Goal: Information Seeking & Learning: Find specific fact

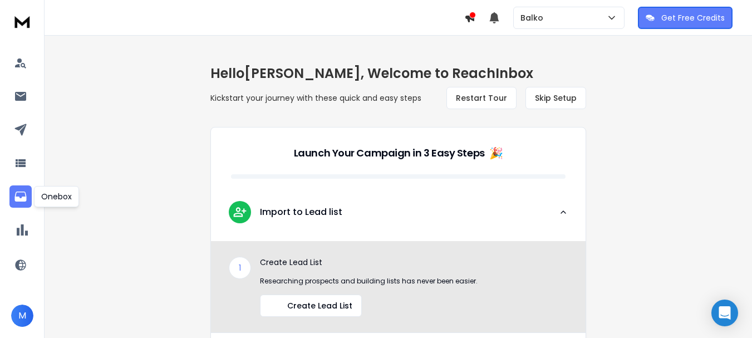
click at [12, 195] on link at bounding box center [20, 196] width 22 height 22
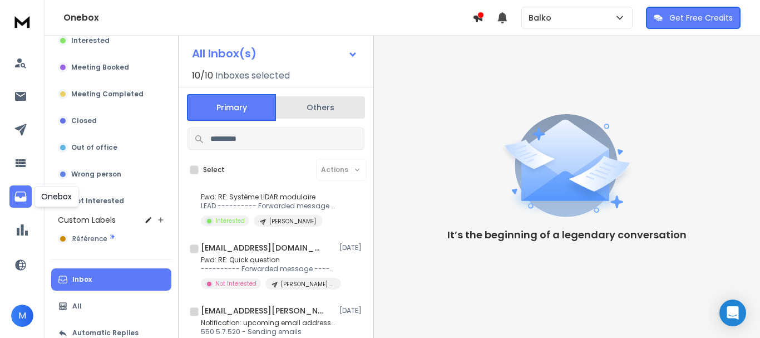
scroll to position [2980, 0]
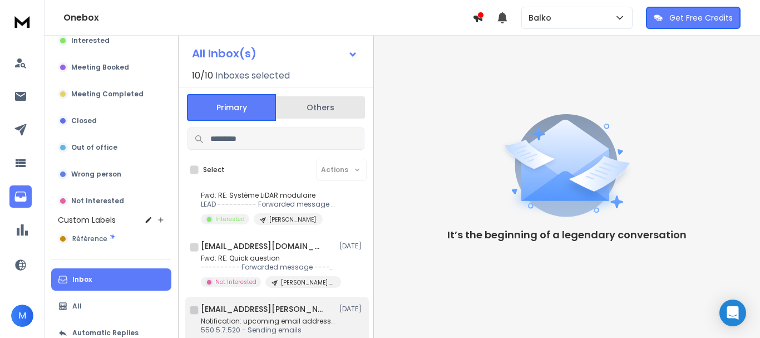
click at [217, 307] on h1 "[EMAIL_ADDRESS][PERSON_NAME][DOMAIN_NAME]" at bounding box center [262, 308] width 122 height 11
click at [308, 323] on p "Notification: upcoming email address change" at bounding box center [268, 321] width 134 height 9
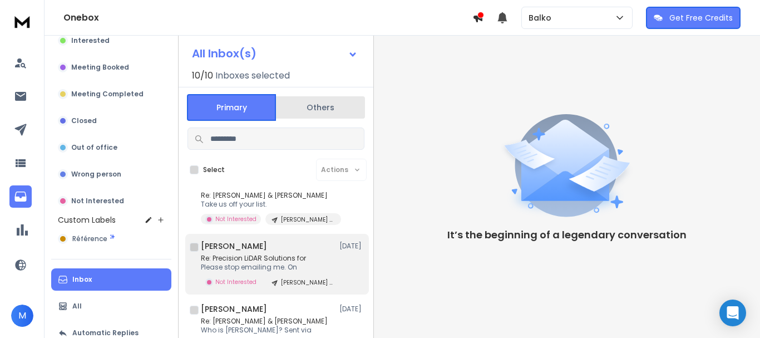
scroll to position [0, 0]
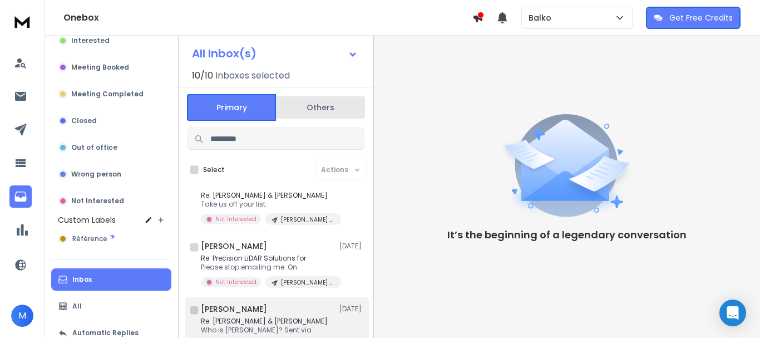
click at [296, 312] on div "Greg Patterson 07 Mar" at bounding box center [283, 308] width 164 height 11
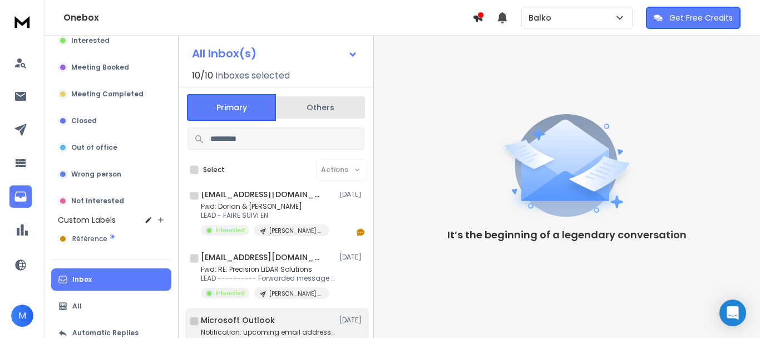
scroll to position [6994, 0]
click at [309, 319] on div "Microsoft Outlook 20 Jan" at bounding box center [283, 320] width 164 height 11
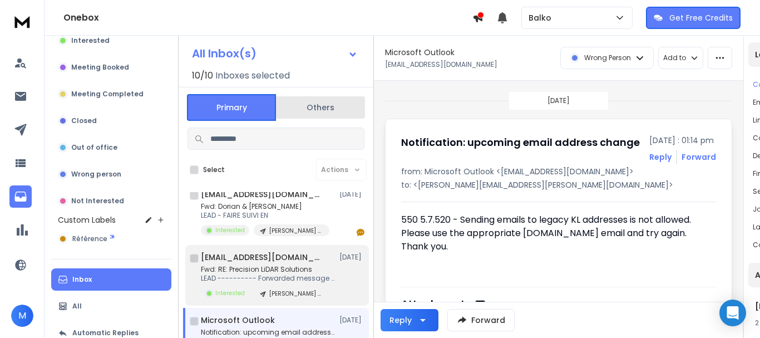
scroll to position [8, 0]
click at [293, 274] on p "LEAD ---------- Forwarded message --------- From: <carl@mininghub.com" at bounding box center [268, 278] width 134 height 9
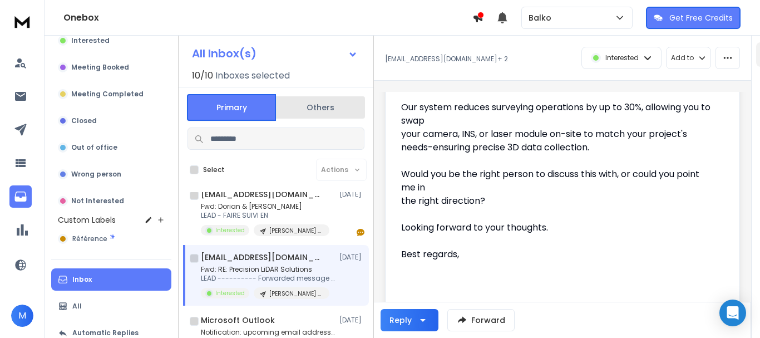
scroll to position [724, 0]
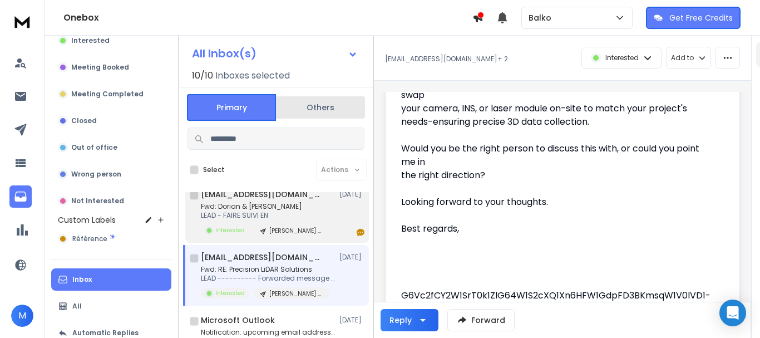
click at [289, 210] on p "Fwd: Dorian & Balko" at bounding box center [265, 206] width 129 height 9
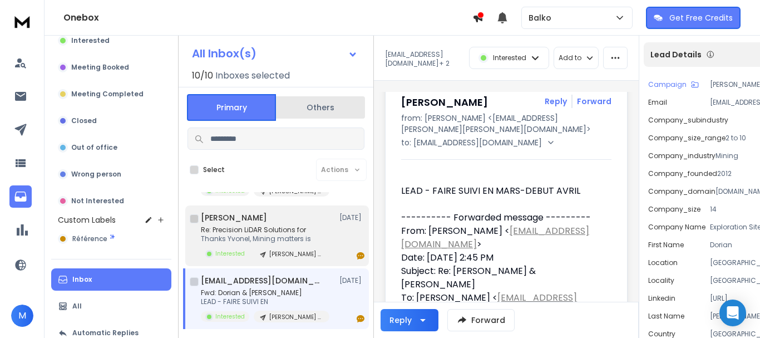
scroll to position [6883, 0]
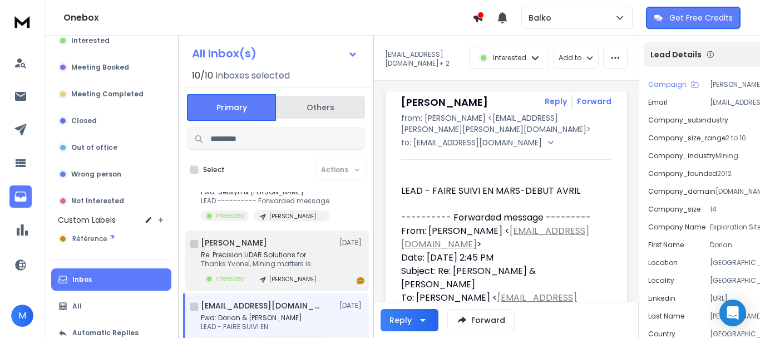
click at [270, 240] on div "Laura Clinton 24 Feb Re: Precision LiDAR Solutions for Thanks Yvonel, Mining ma…" at bounding box center [283, 260] width 164 height 47
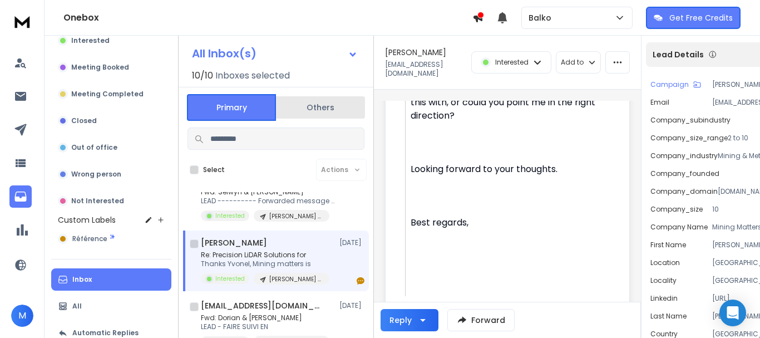
scroll to position [729, 0]
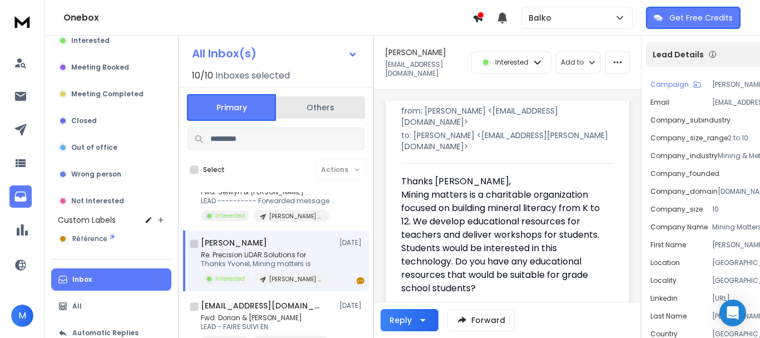
scroll to position [61, 0]
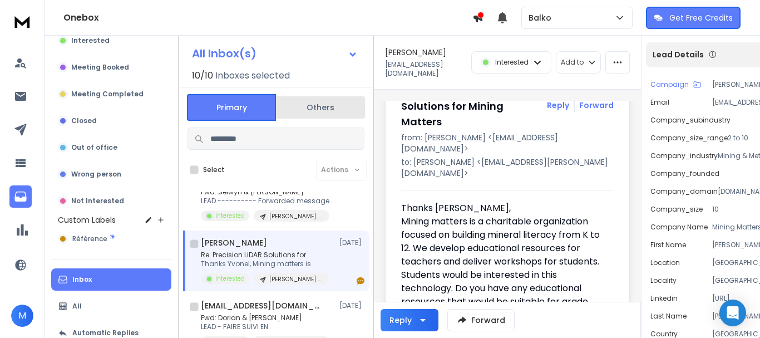
click at [262, 135] on input at bounding box center [276, 138] width 177 height 22
paste input "**********"
click at [199, 136] on icon at bounding box center [199, 139] width 10 height 10
click at [198, 139] on icon at bounding box center [199, 139] width 10 height 10
drag, startPoint x: 247, startPoint y: 139, endPoint x: 211, endPoint y: 138, distance: 35.6
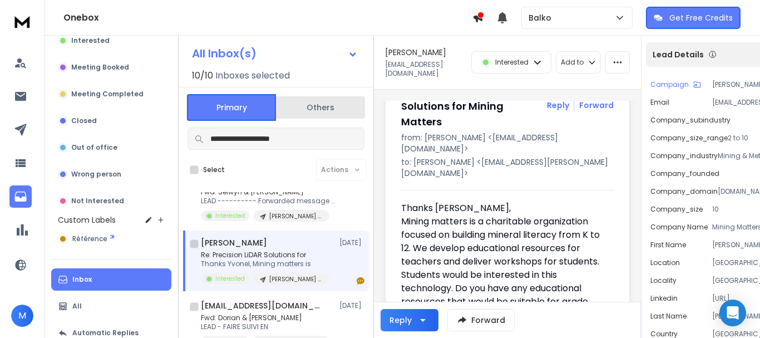
click at [212, 138] on input "**********" at bounding box center [276, 138] width 177 height 22
type input "**********"
click at [196, 137] on icon at bounding box center [199, 139] width 8 height 8
click at [198, 135] on icon at bounding box center [199, 139] width 8 height 8
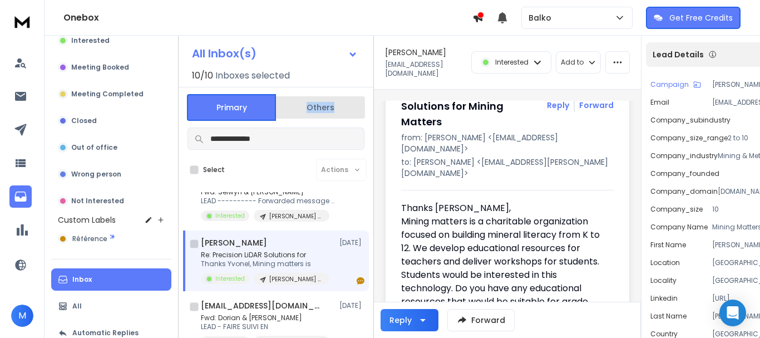
click at [198, 135] on icon at bounding box center [199, 139] width 8 height 8
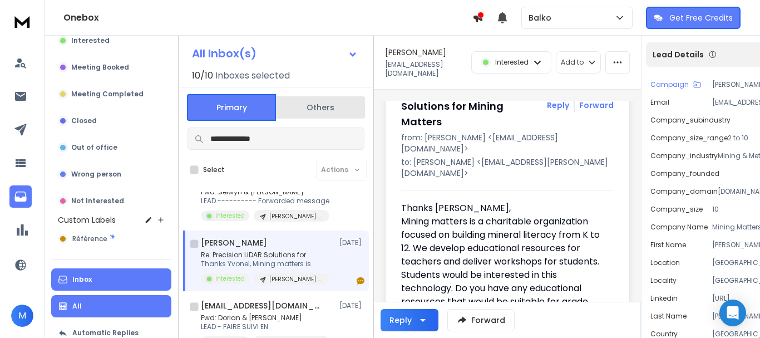
click at [69, 306] on div "All" at bounding box center [70, 305] width 24 height 13
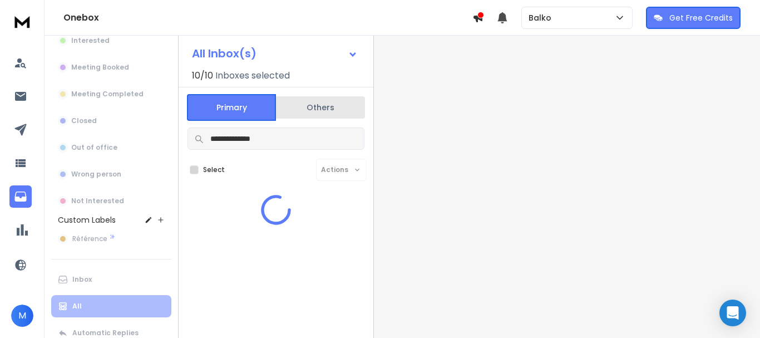
scroll to position [0, 0]
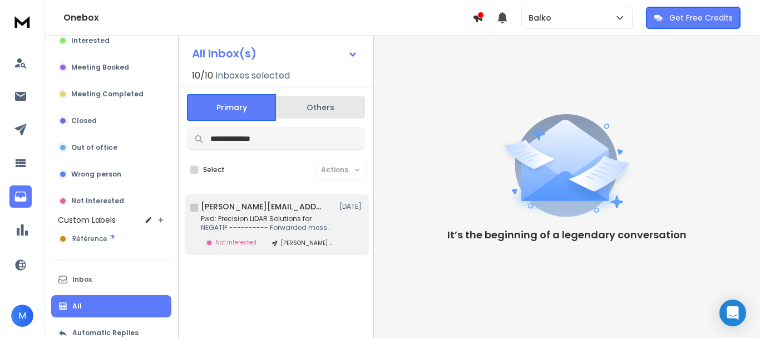
click at [224, 220] on p "Fwd: Precision LiDAR Solutions for" at bounding box center [268, 218] width 134 height 9
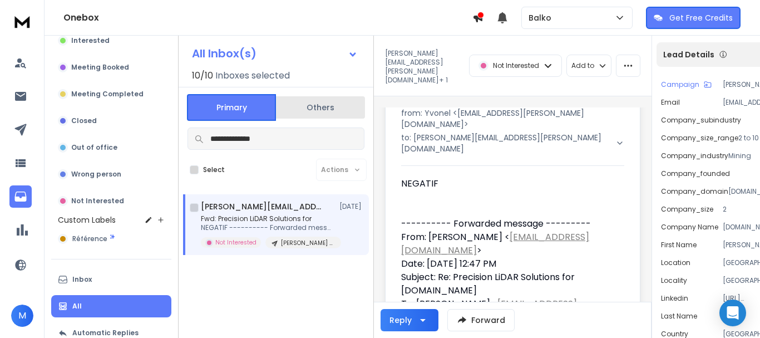
scroll to position [111, 0]
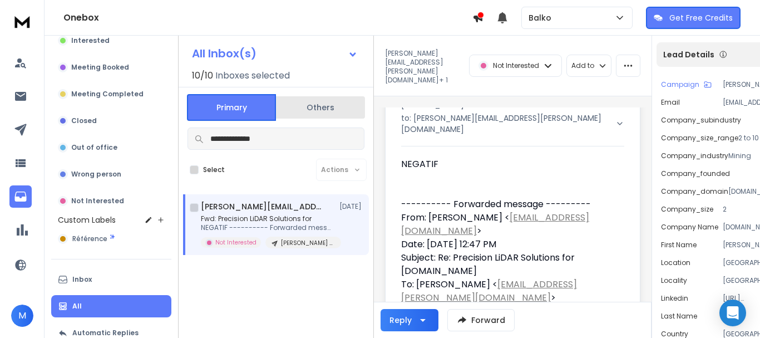
drag, startPoint x: 267, startPoint y: 137, endPoint x: 201, endPoint y: 137, distance: 66.2
click at [202, 137] on div "**********" at bounding box center [276, 138] width 177 height 22
click at [86, 308] on button "All" at bounding box center [111, 306] width 120 height 22
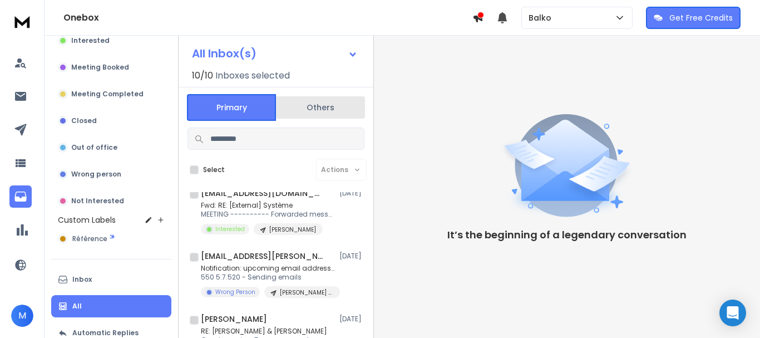
scroll to position [2980, 0]
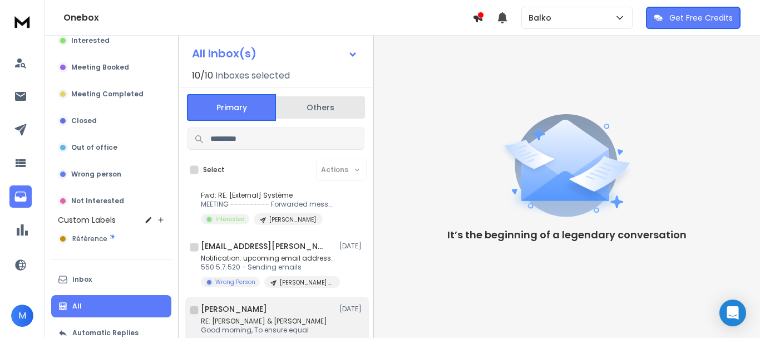
click at [296, 316] on div "Thompson 24 Apr RE: Melissa & Balko Good morning, To ensure equal Wrong Person …" at bounding box center [283, 326] width 164 height 47
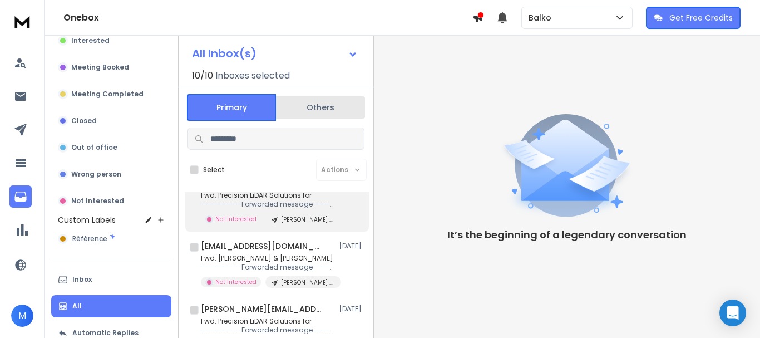
scroll to position [0, 0]
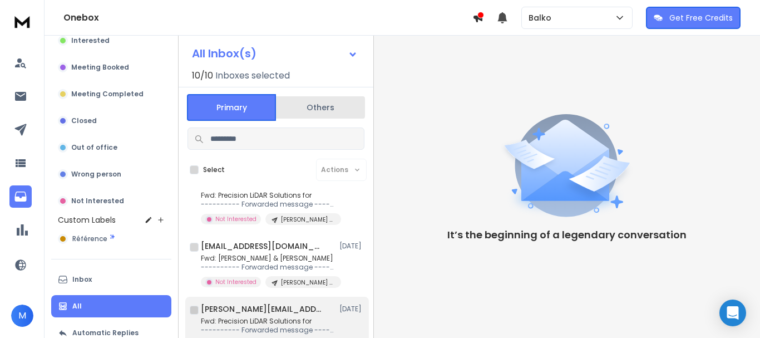
click at [300, 314] on h1 "[PERSON_NAME][EMAIL_ADDRESS][PERSON_NAME][DOMAIN_NAME] +1" at bounding box center [262, 308] width 122 height 11
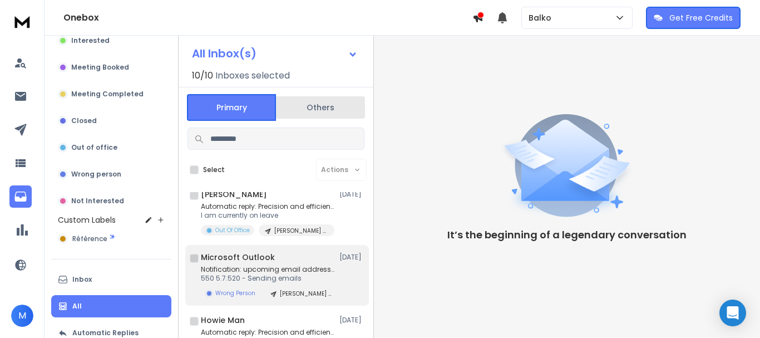
scroll to position [9070, 0]
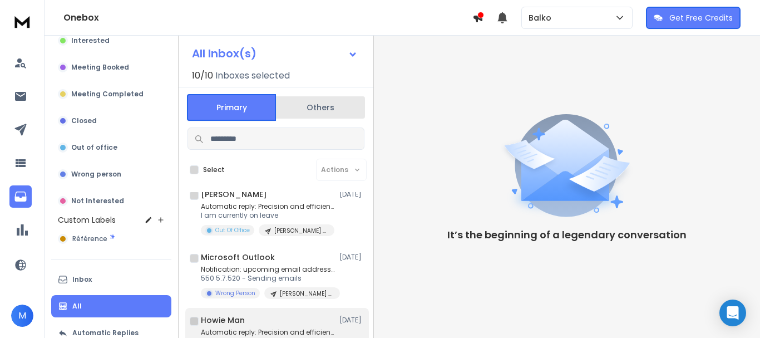
click at [286, 328] on p "Automatic reply: Precision and efficiency:" at bounding box center [268, 332] width 134 height 9
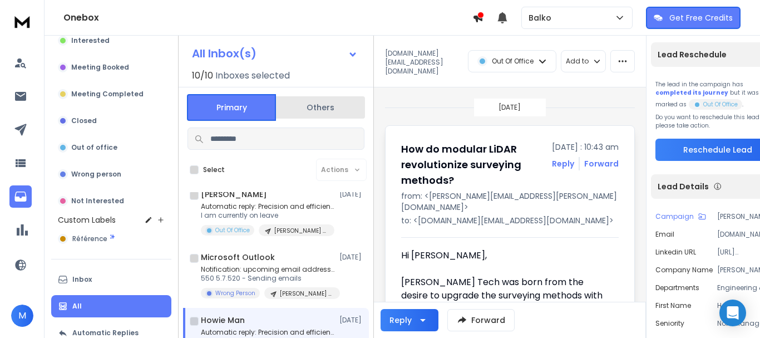
scroll to position [8, 0]
click at [301, 328] on p "Automatic reply: Precision and efficiency:" at bounding box center [268, 332] width 134 height 9
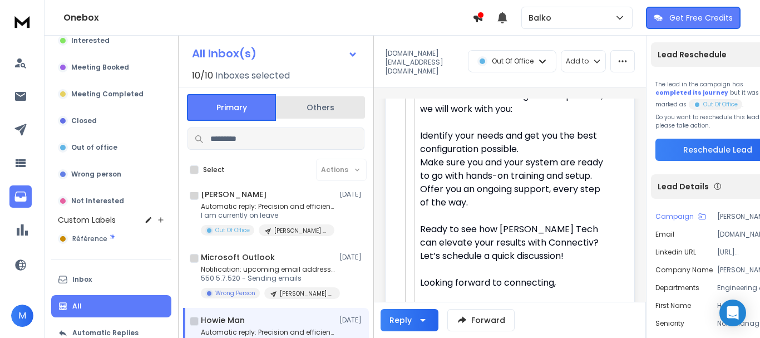
scroll to position [1637, 0]
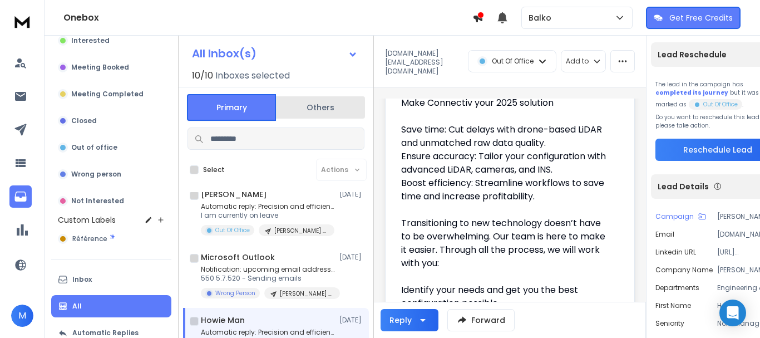
scroll to position [2645, 0]
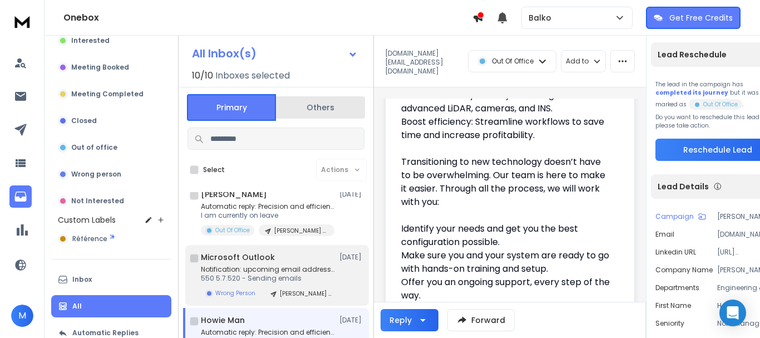
click at [320, 267] on p "Notification: upcoming email address change" at bounding box center [268, 269] width 134 height 9
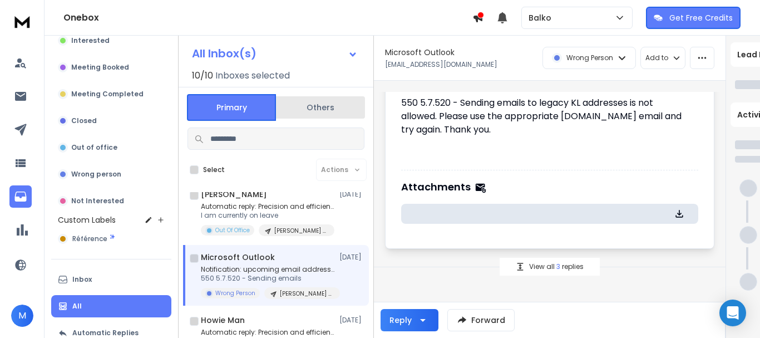
scroll to position [146, 0]
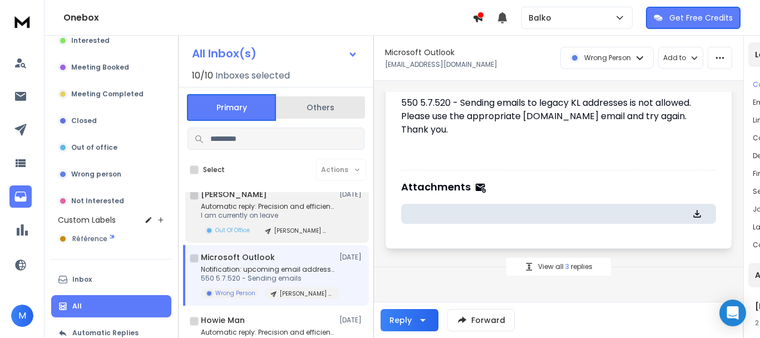
click at [324, 215] on p "I am currently on leave" at bounding box center [268, 215] width 134 height 9
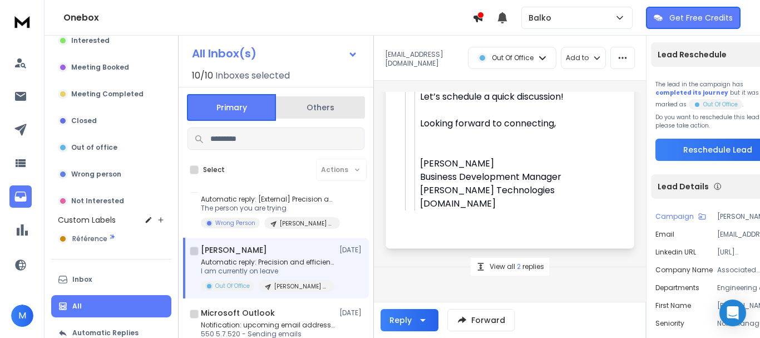
scroll to position [8, 0]
click at [517, 262] on span "2" at bounding box center [520, 266] width 6 height 9
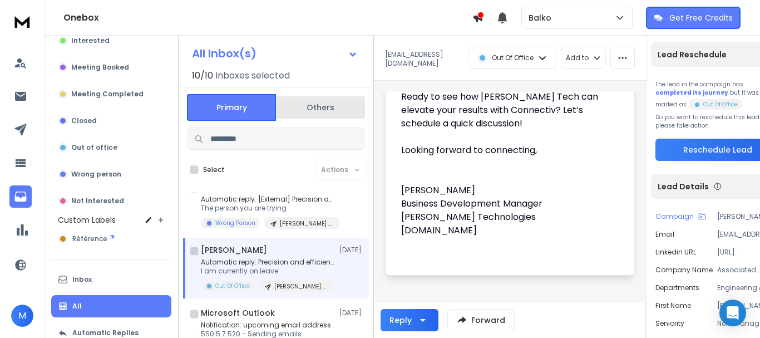
scroll to position [3090, 0]
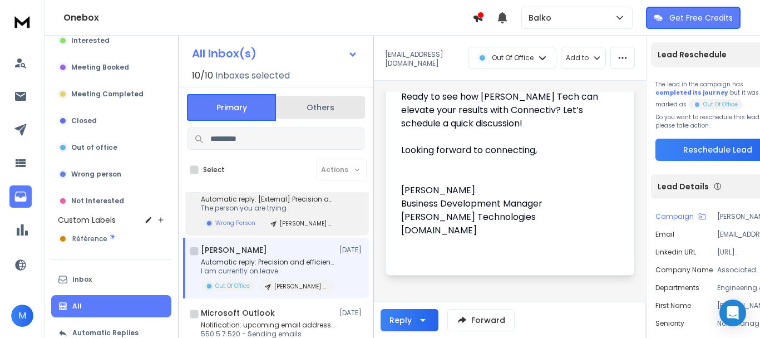
click at [255, 195] on p "Automatic reply: [External] Precision and" at bounding box center [268, 199] width 134 height 9
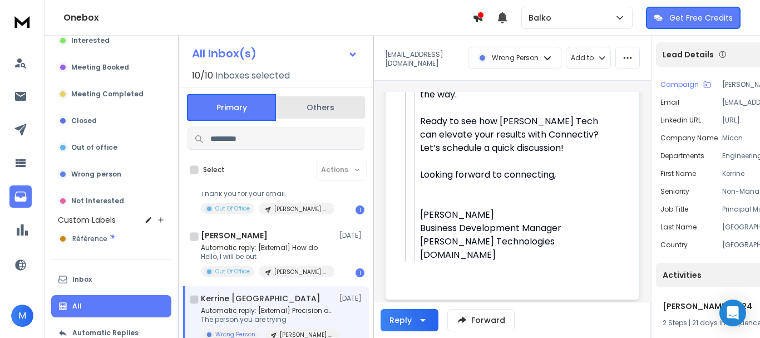
scroll to position [8, 0]
click at [524, 313] on span "2" at bounding box center [522, 317] width 6 height 9
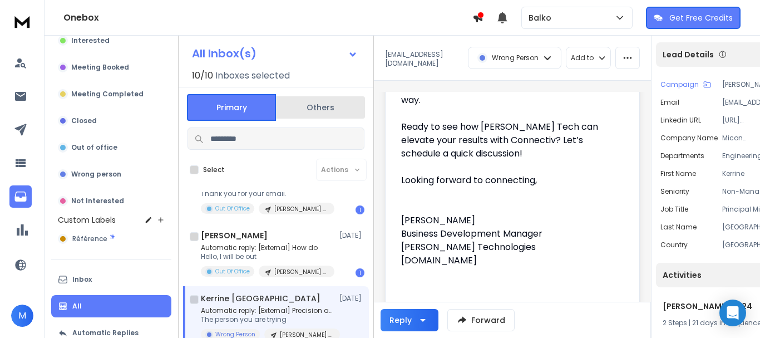
scroll to position [2774, 0]
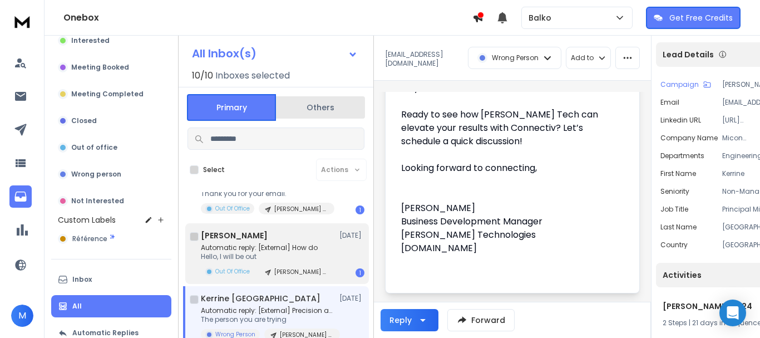
click at [296, 233] on div "Steve McGivery 29 Jan Automatic reply: [External] How do Hello, I will be out O…" at bounding box center [283, 253] width 164 height 47
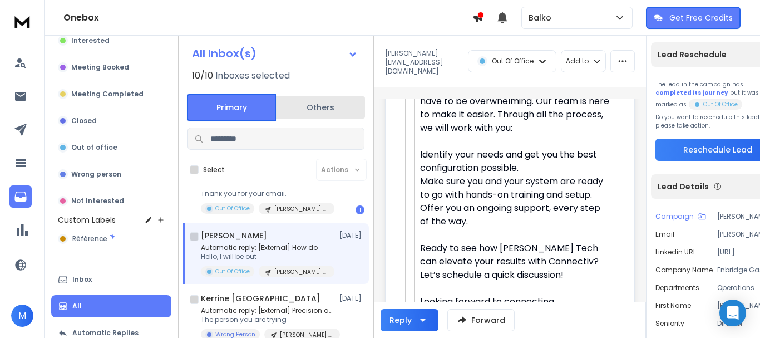
scroll to position [8, 0]
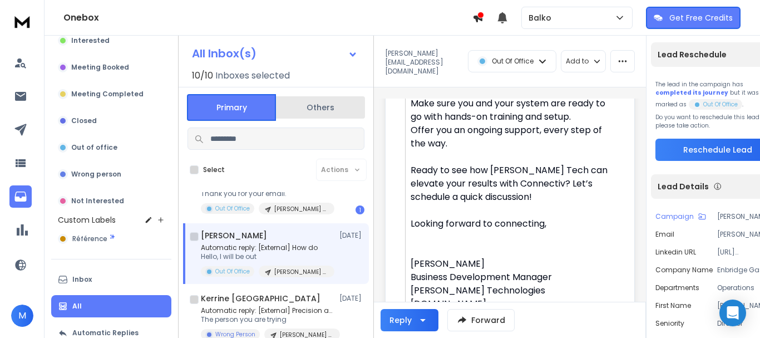
scroll to position [3550, 0]
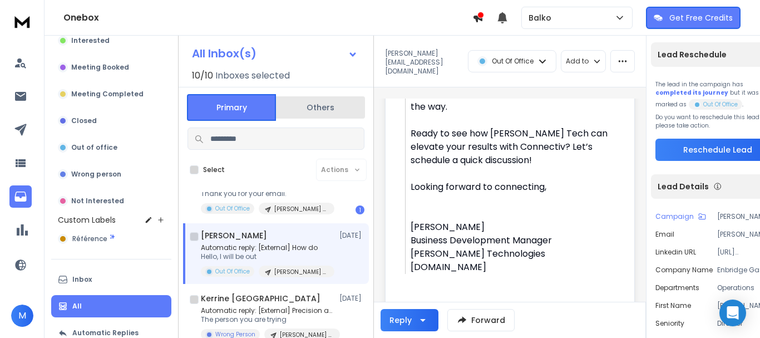
click at [254, 243] on p "Automatic reply: [External] How do" at bounding box center [268, 247] width 134 height 9
click at [278, 187] on div "Select Actions Martin Dallaporta 16 Jun Re: A Balko Tech collaboration Hi Yvone…" at bounding box center [276, 282] width 195 height 319
click at [279, 197] on p "Thank you for your email." at bounding box center [268, 193] width 134 height 9
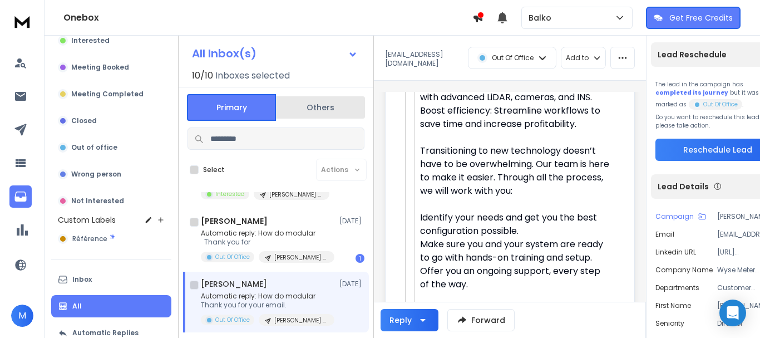
scroll to position [1557, 0]
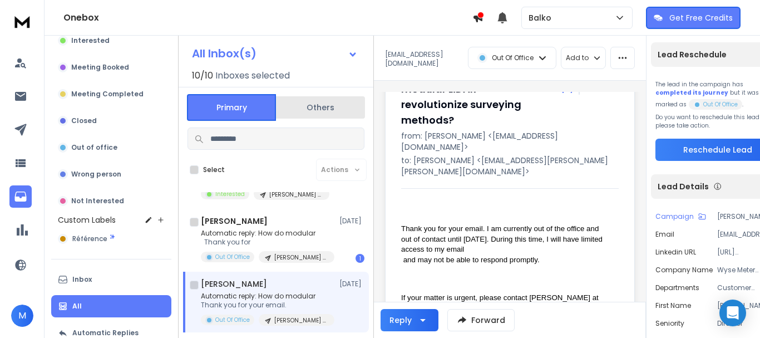
scroll to position [1947, 0]
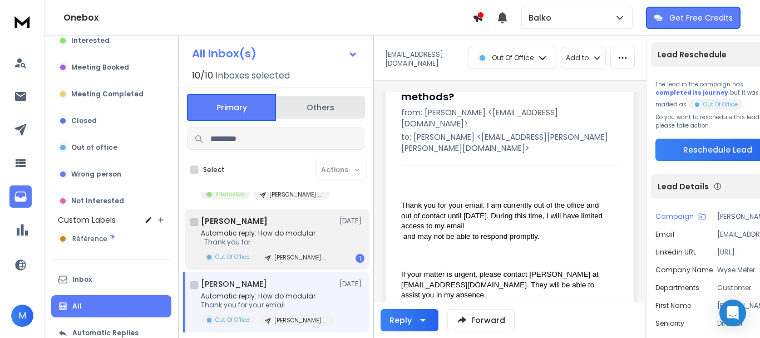
click at [288, 229] on p "Automatic reply: How do modular" at bounding box center [268, 233] width 134 height 9
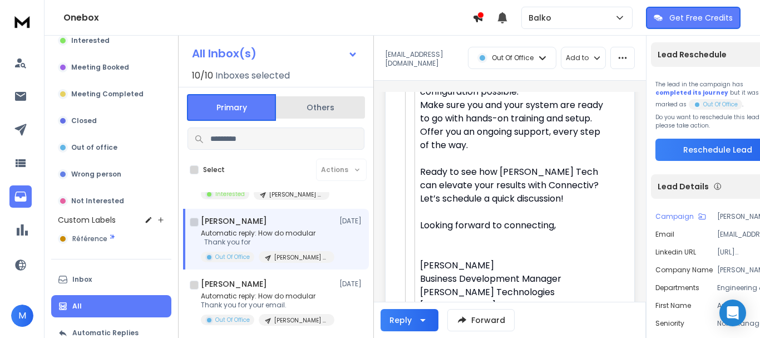
scroll to position [1570, 0]
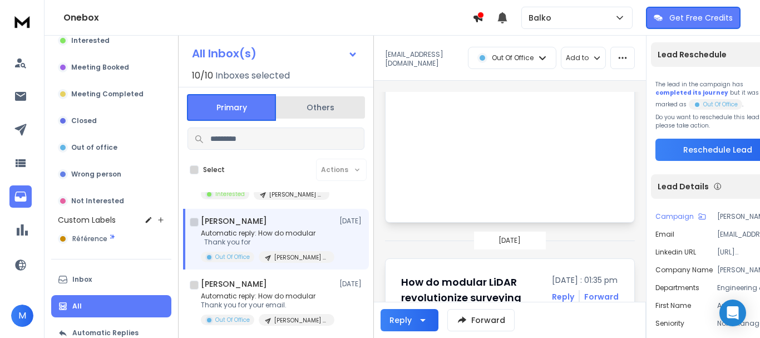
scroll to position [2517, 0]
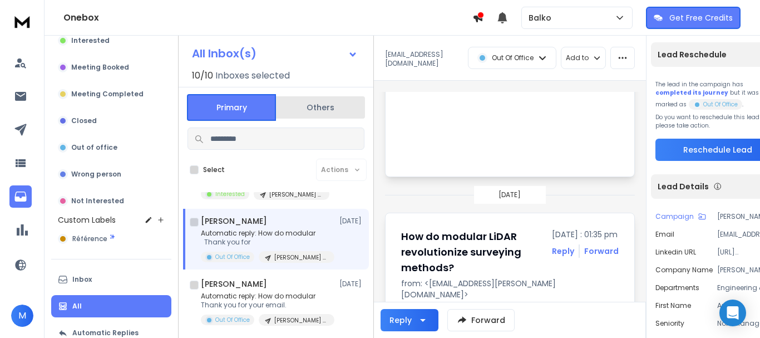
click at [302, 233] on p "Automatic reply: How do modular" at bounding box center [268, 233] width 134 height 9
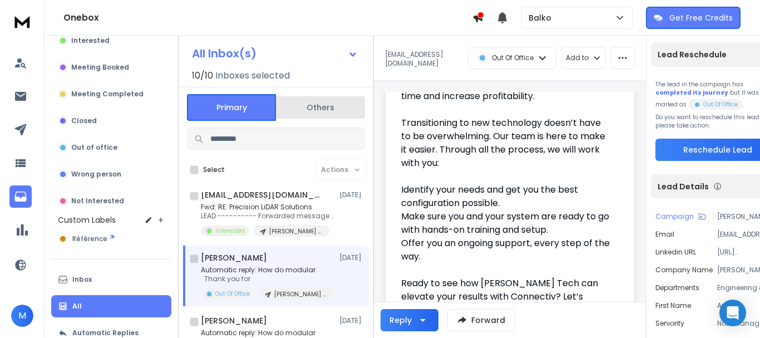
scroll to position [8736, 0]
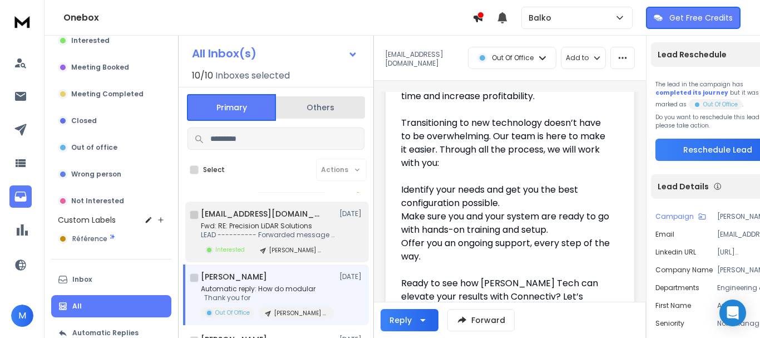
click at [304, 222] on p "Fwd: RE: Precision LiDAR Solutions" at bounding box center [268, 226] width 134 height 9
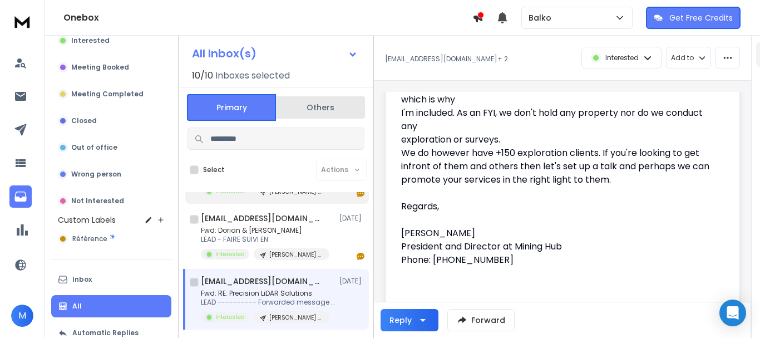
scroll to position [8680, 0]
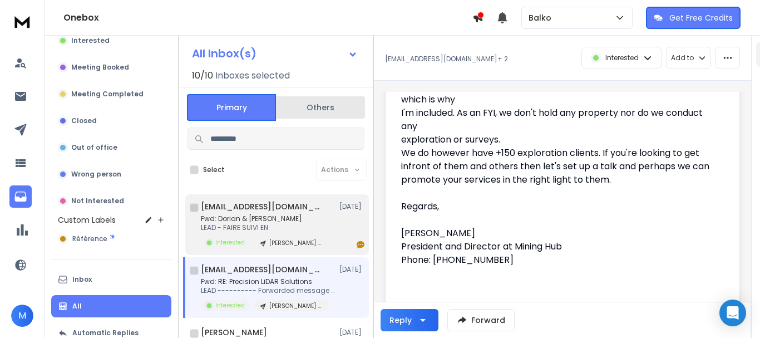
click at [291, 214] on p "Fwd: Dorian & Balko" at bounding box center [265, 218] width 129 height 9
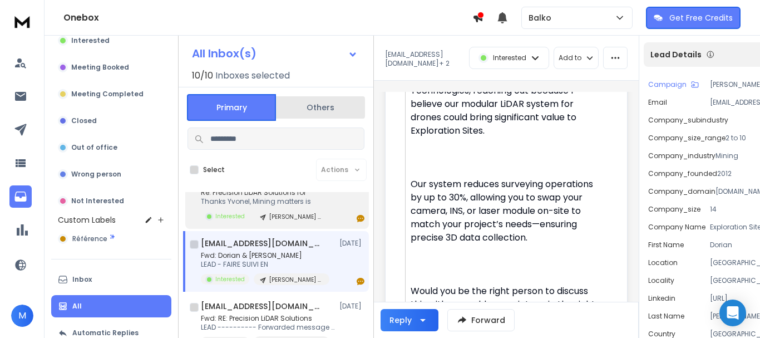
scroll to position [8625, 0]
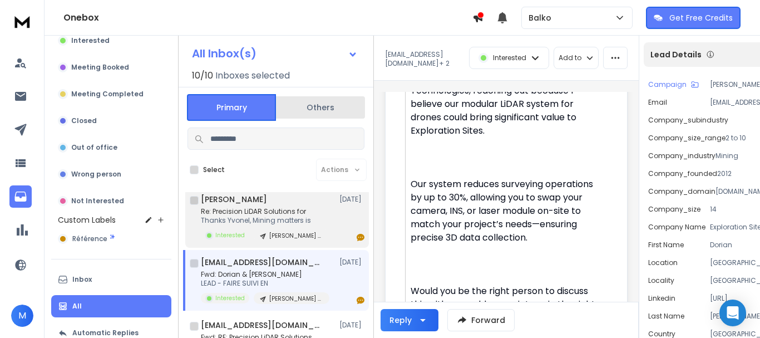
click at [308, 214] on p "Re: Precision LiDAR Solutions for" at bounding box center [265, 211] width 129 height 9
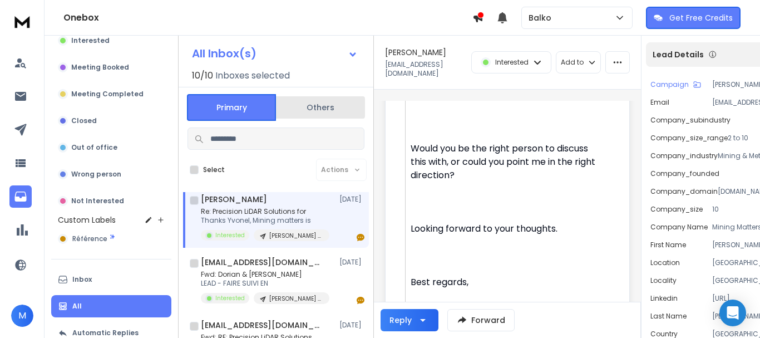
scroll to position [724, 0]
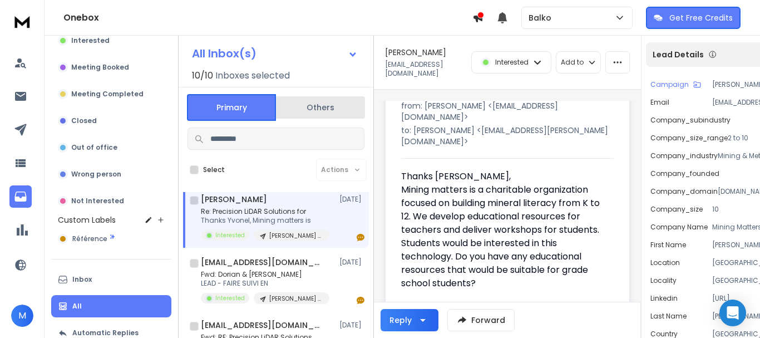
scroll to position [111, 0]
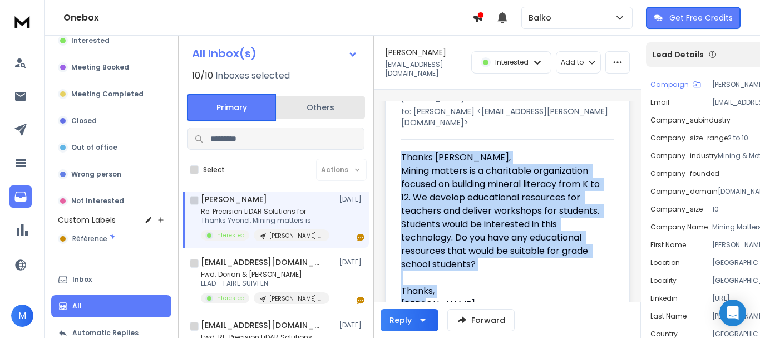
drag, startPoint x: 426, startPoint y: 254, endPoint x: 401, endPoint y: 114, distance: 141.9
copy div "Thanks Yvonel, Mining matters is a charitable organization focused on building …"
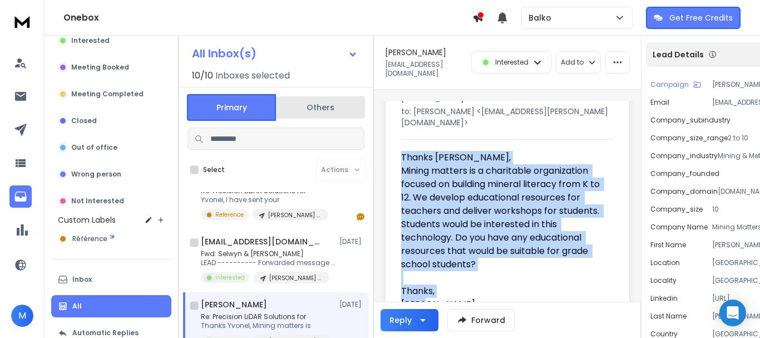
scroll to position [8513, 0]
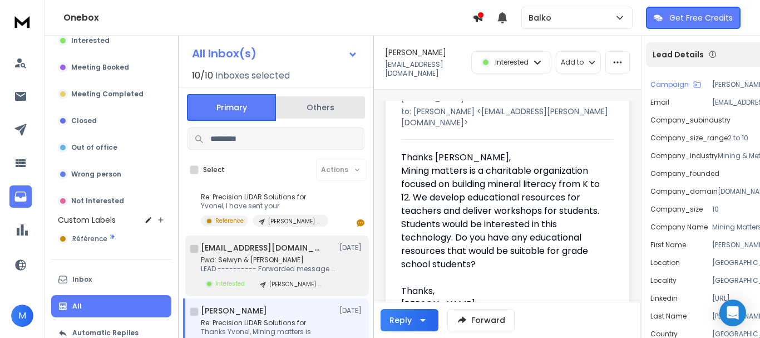
click at [263, 247] on div "ygd@balkotechnologies.com +2 26 Feb Fwd: Selwyn & Balko LEAD ---------- Forward…" at bounding box center [283, 265] width 164 height 47
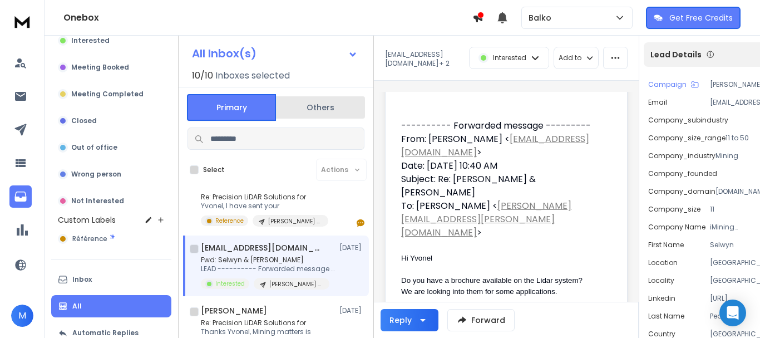
scroll to position [167, 0]
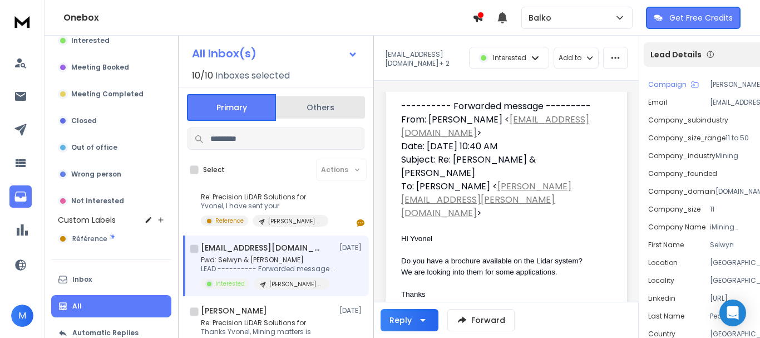
click at [249, 142] on input at bounding box center [276, 138] width 177 height 22
paste input "**********"
type input "**********"
click at [198, 137] on icon at bounding box center [199, 139] width 10 height 10
click at [131, 308] on button "All" at bounding box center [111, 306] width 120 height 22
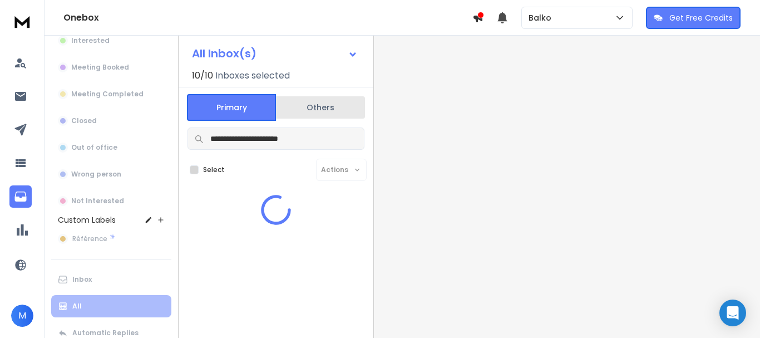
scroll to position [0, 0]
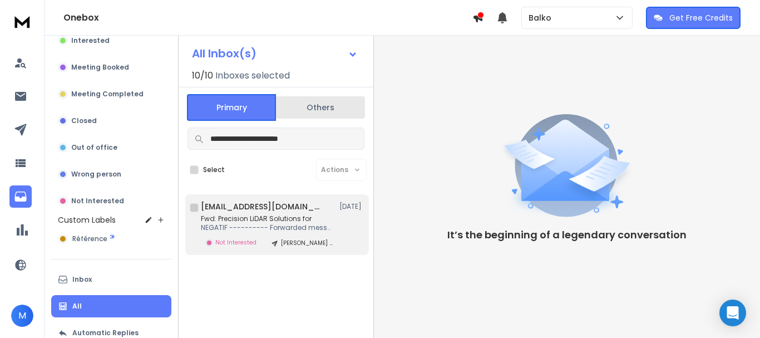
click at [240, 219] on p "Fwd: Precision LiDAR Solutions for" at bounding box center [268, 218] width 134 height 9
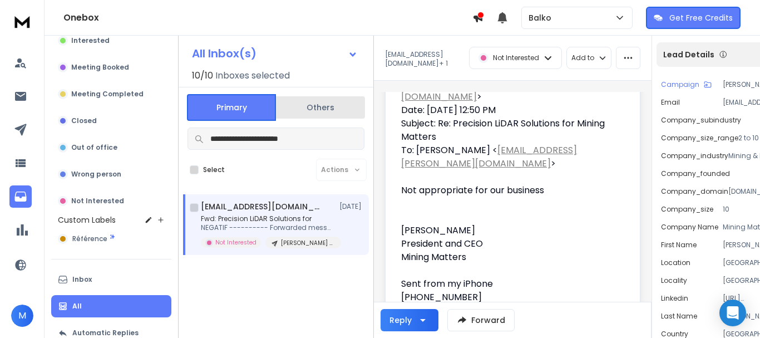
scroll to position [223, 0]
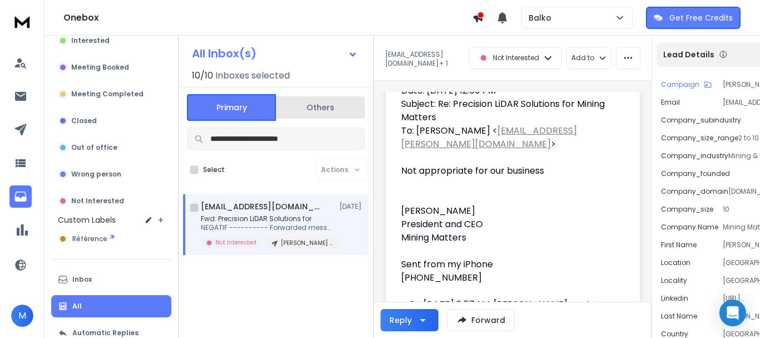
drag, startPoint x: 324, startPoint y: 141, endPoint x: 194, endPoint y: 141, distance: 130.3
click at [199, 145] on input "**********" at bounding box center [276, 138] width 177 height 22
click at [80, 309] on p "All" at bounding box center [76, 306] width 9 height 9
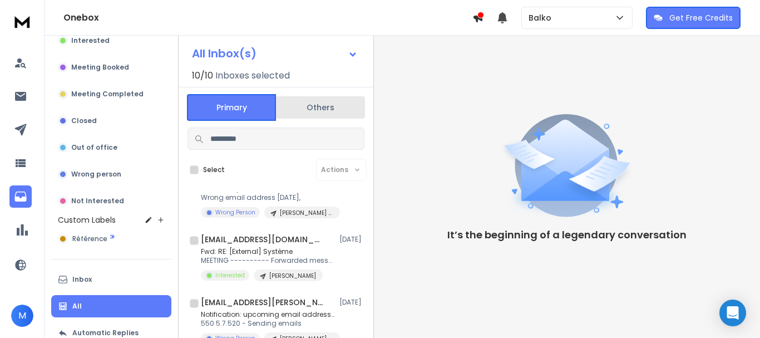
scroll to position [2980, 0]
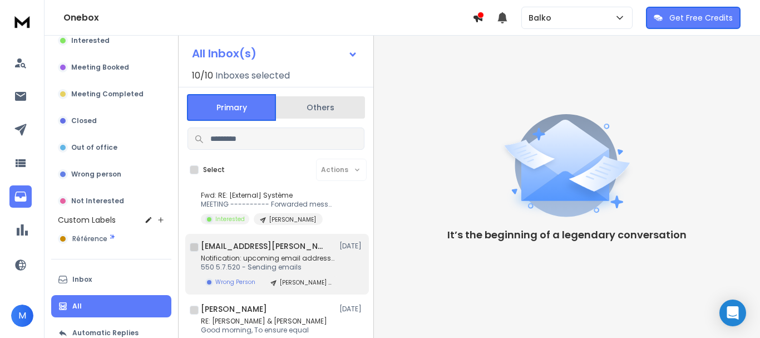
click at [262, 251] on h1 "[EMAIL_ADDRESS][PERSON_NAME][DOMAIN_NAME]" at bounding box center [262, 245] width 122 height 11
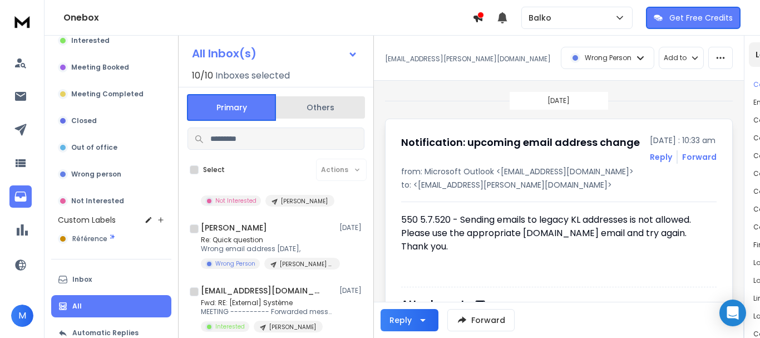
scroll to position [2868, 0]
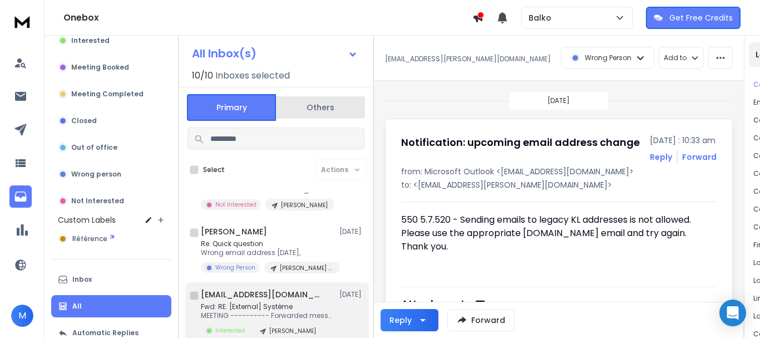
click at [290, 303] on p "Fwd: RE: [External] Système" at bounding box center [268, 306] width 134 height 9
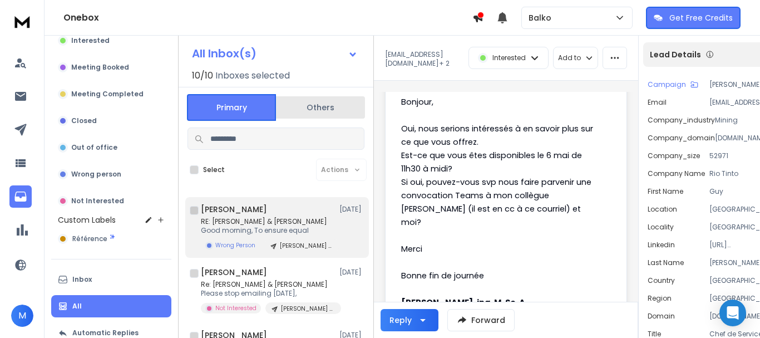
scroll to position [3091, 0]
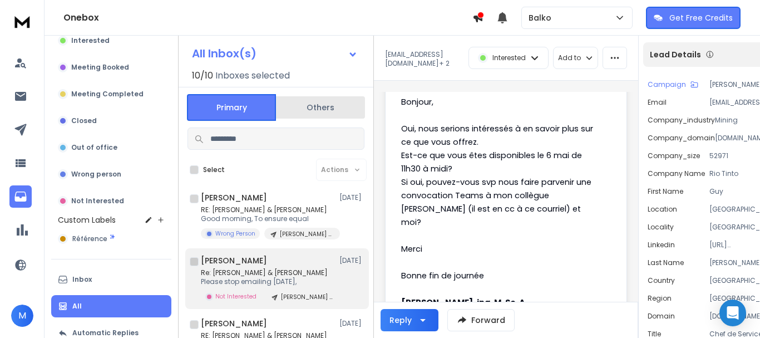
click at [297, 261] on div "David Fitzgerald 23 Apr" at bounding box center [283, 260] width 164 height 11
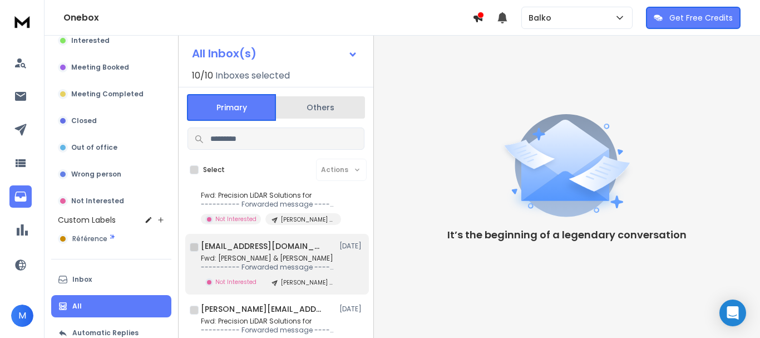
scroll to position [0, 0]
click at [282, 250] on h1 "ygd@balkotechnologies.com +1" at bounding box center [262, 245] width 122 height 11
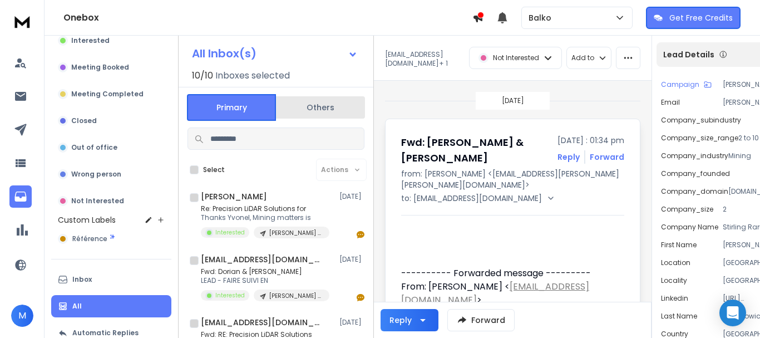
scroll to position [8630, 0]
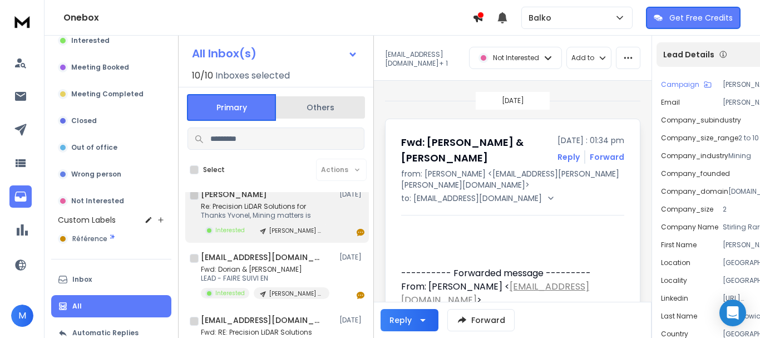
click at [249, 206] on p "Re: Precision LiDAR Solutions for" at bounding box center [265, 206] width 129 height 9
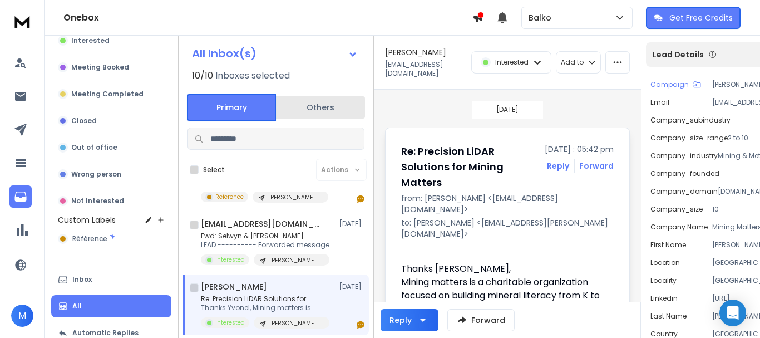
scroll to position [8518, 0]
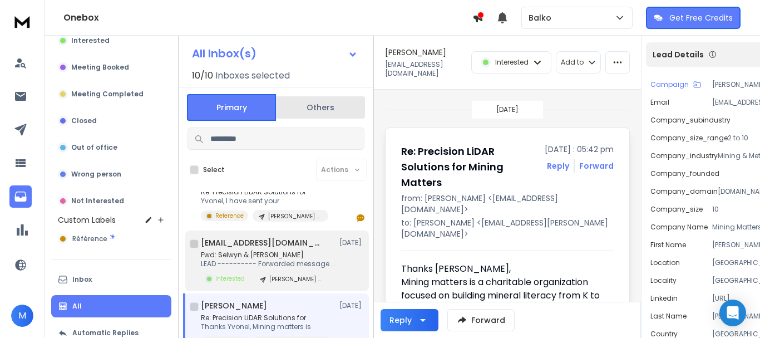
click at [268, 260] on p "LEAD ---------- Forwarded message --------- From: Selwyn" at bounding box center [268, 263] width 134 height 9
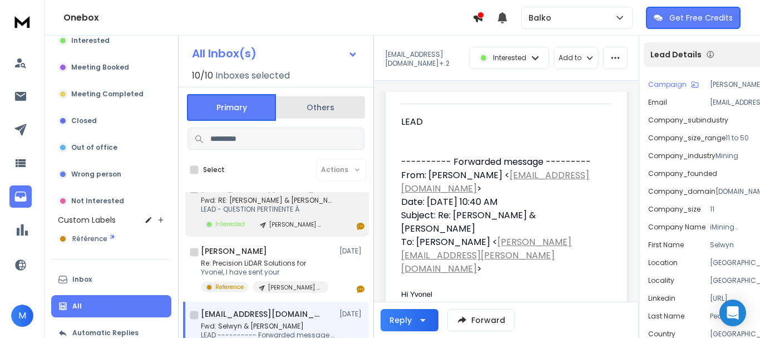
scroll to position [8463, 0]
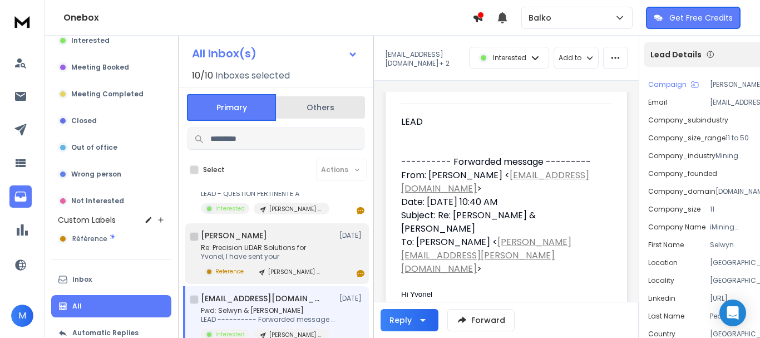
click at [306, 258] on p "Yvonel, I have sent your" at bounding box center [264, 256] width 127 height 9
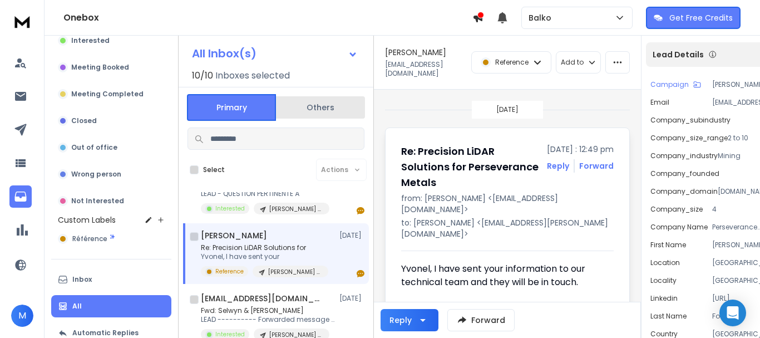
scroll to position [8, 0]
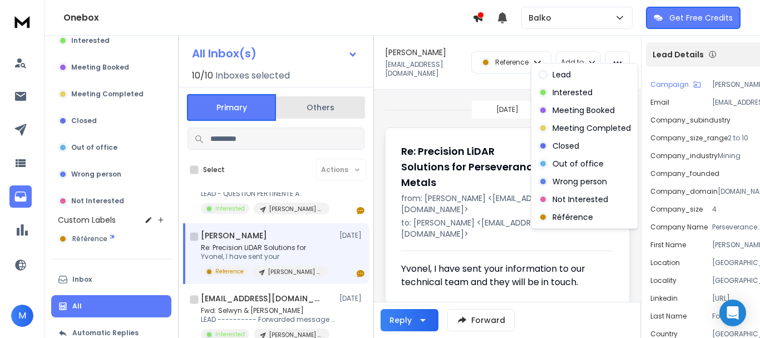
click at [541, 61] on icon at bounding box center [537, 63] width 7 height 4
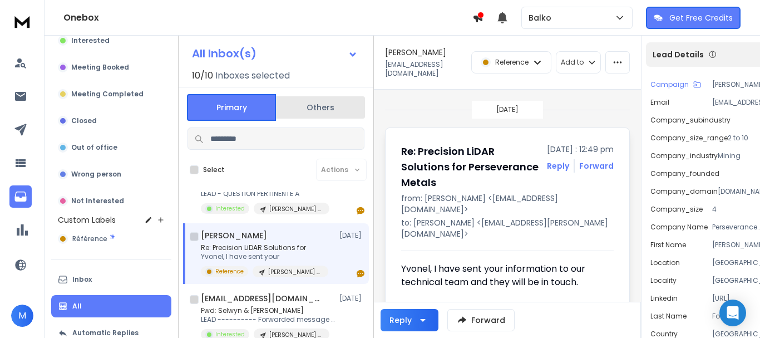
click at [641, 83] on div "John Foulkes John Foulkes jfoulkes@perseverancemetals.com Reference Add to Refe…" at bounding box center [507, 205] width 267 height 338
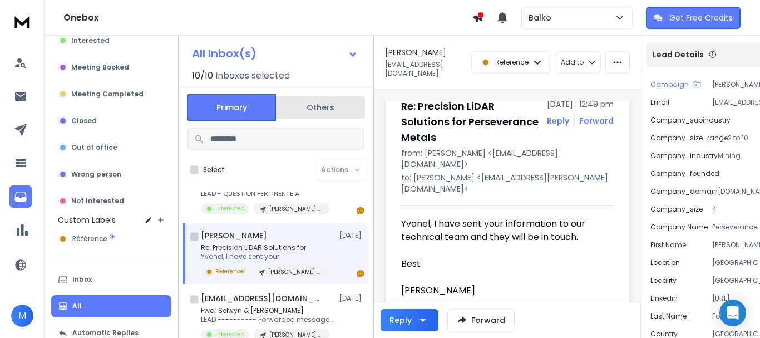
scroll to position [56, 0]
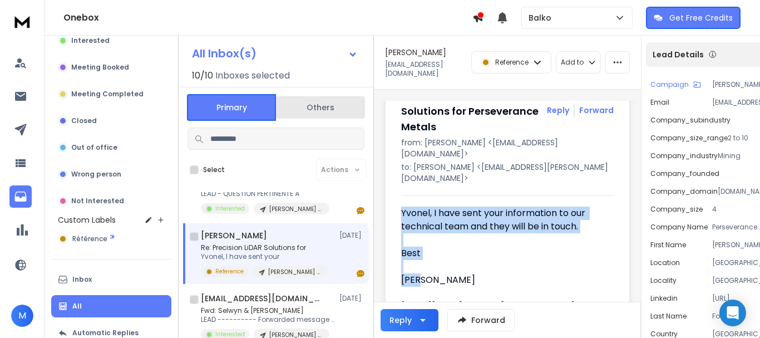
drag, startPoint x: 424, startPoint y: 227, endPoint x: 402, endPoint y: 155, distance: 75.2
click at [402, 207] on div "Yvonel, I have sent your information to our technical team and they will be in …" at bounding box center [503, 247] width 204 height 80
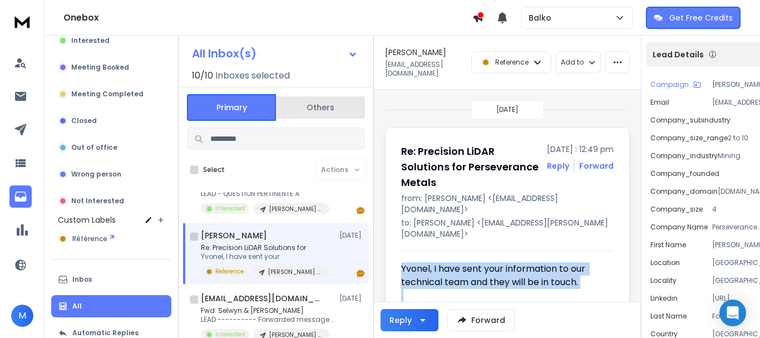
copy div "Yvonel, I have sent your information to our technical team and they will be in …"
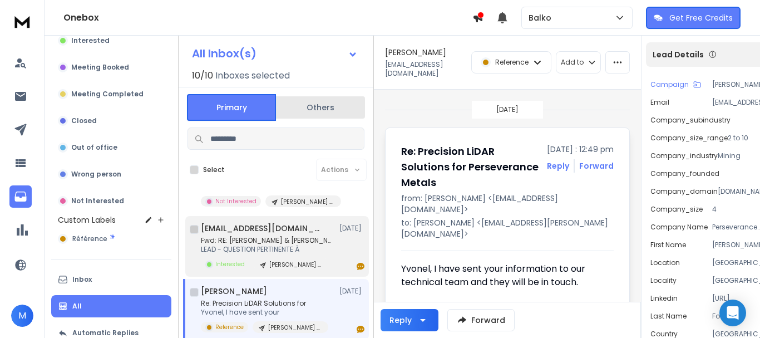
click at [242, 224] on h1 "[EMAIL_ADDRESS][DOMAIN_NAME] +2" at bounding box center [262, 228] width 122 height 11
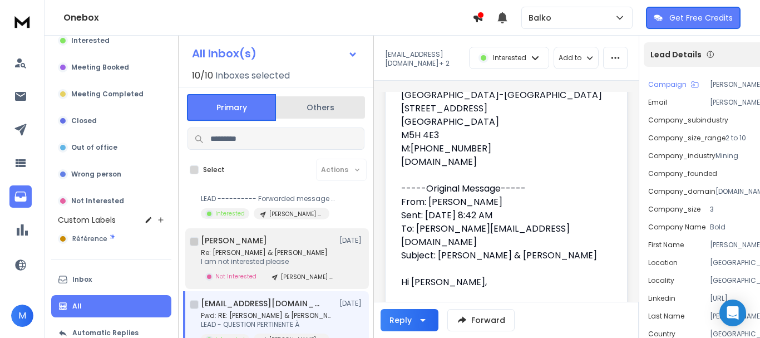
scroll to position [8351, 0]
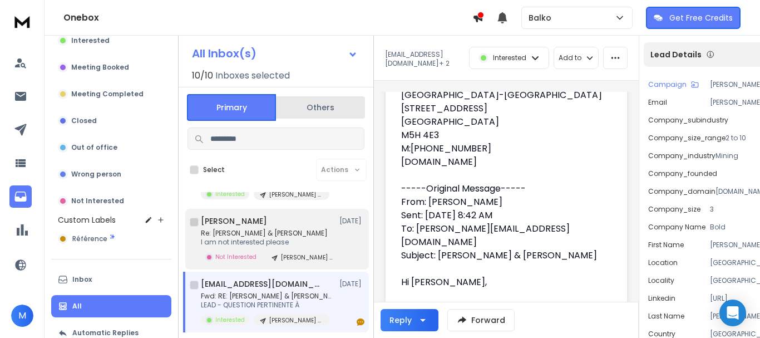
click at [297, 234] on p "Re: Dan & Balko" at bounding box center [268, 233] width 134 height 9
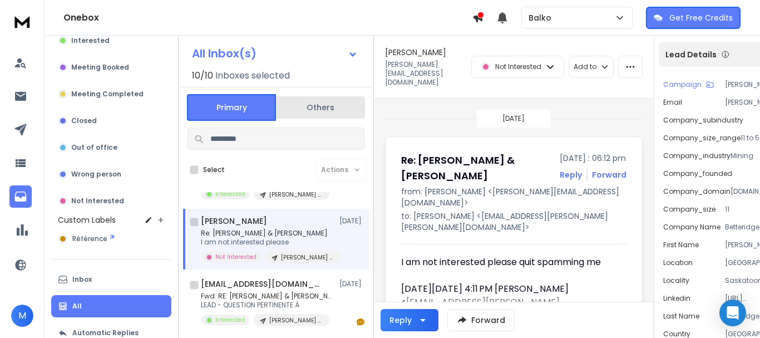
scroll to position [8296, 0]
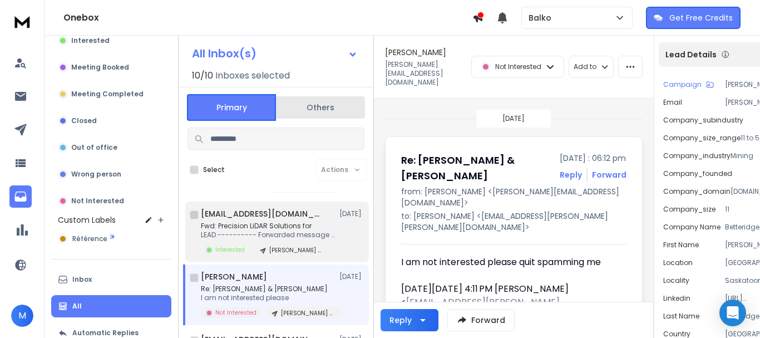
click at [309, 217] on h1 "[EMAIL_ADDRESS][DOMAIN_NAME] +2" at bounding box center [262, 213] width 122 height 11
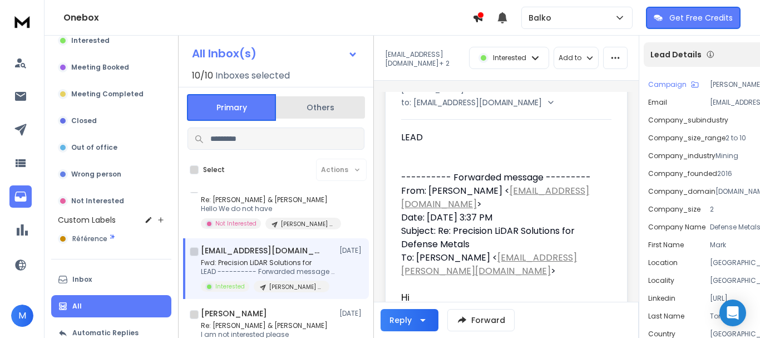
scroll to position [8240, 0]
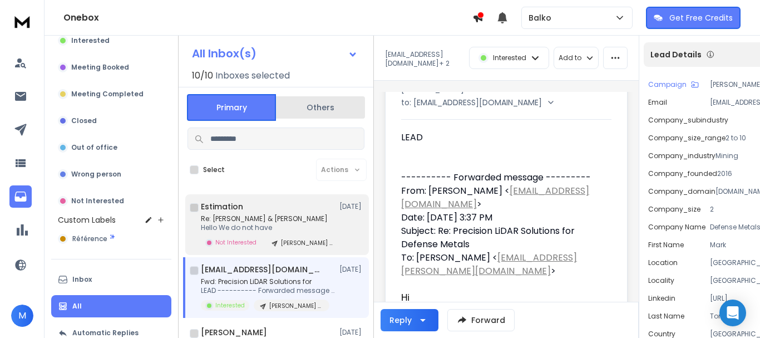
click at [228, 224] on p "Hello We do not have" at bounding box center [268, 227] width 134 height 9
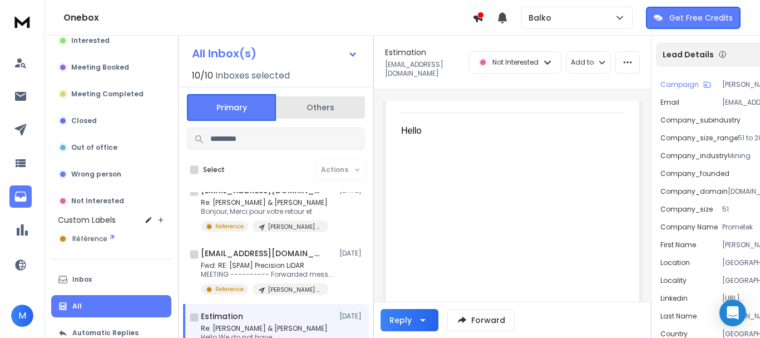
scroll to position [8129, 0]
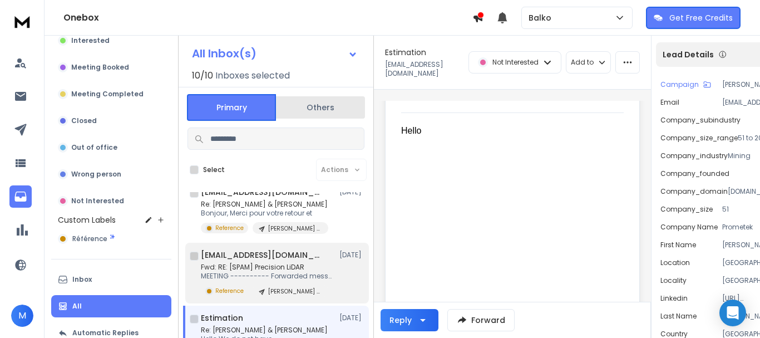
click at [259, 262] on div "ygd@balkotechnologies.com +2 04 Mar Fwd: RE: [SPAM] Precision LiDAR MEETING ---…" at bounding box center [283, 272] width 164 height 47
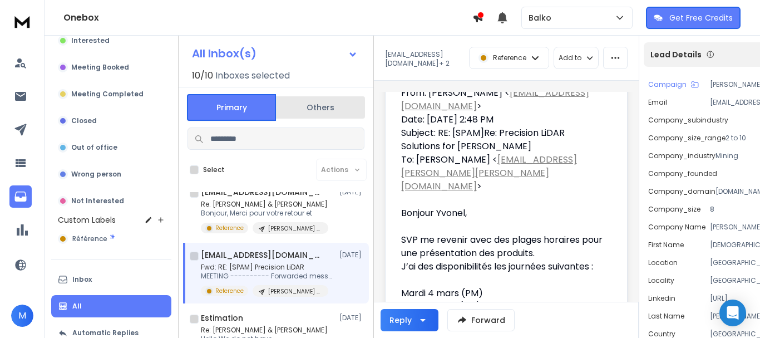
scroll to position [223, 0]
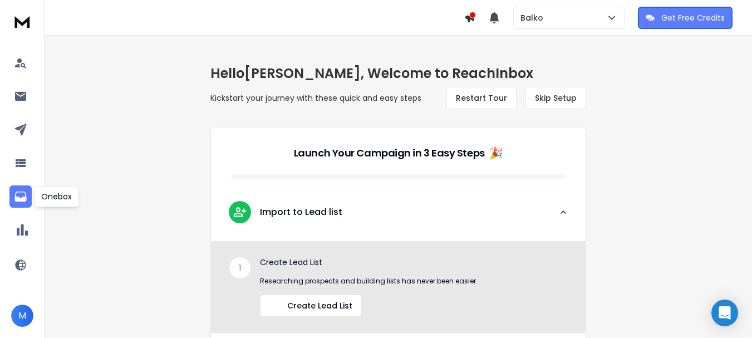
click at [24, 195] on icon at bounding box center [20, 196] width 13 height 13
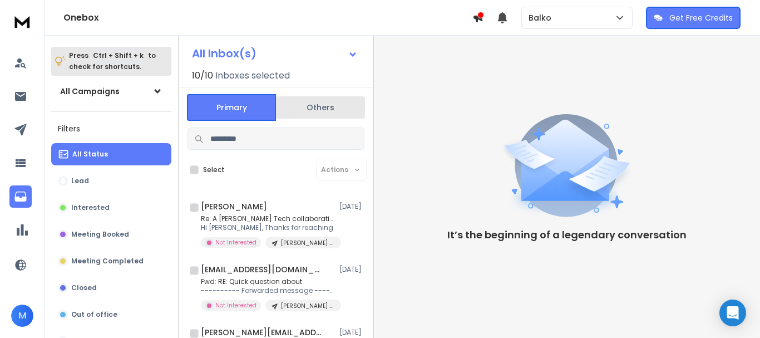
click at [235, 145] on input at bounding box center [276, 138] width 177 height 22
paste input "**********"
click at [198, 139] on icon at bounding box center [199, 139] width 10 height 10
click at [117, 158] on button "All Status" at bounding box center [111, 154] width 120 height 22
click at [70, 154] on div "All Status" at bounding box center [83, 154] width 50 height 11
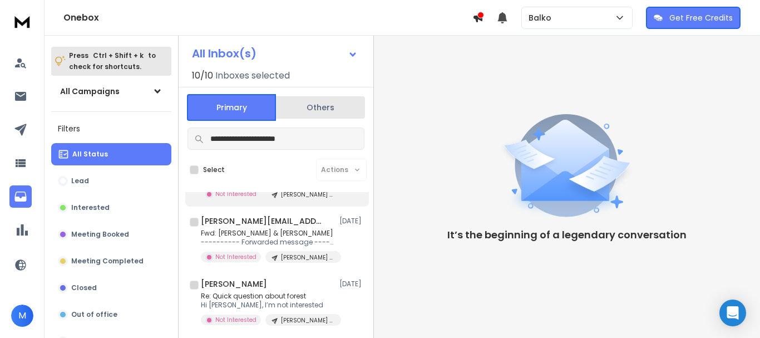
scroll to position [167, 0]
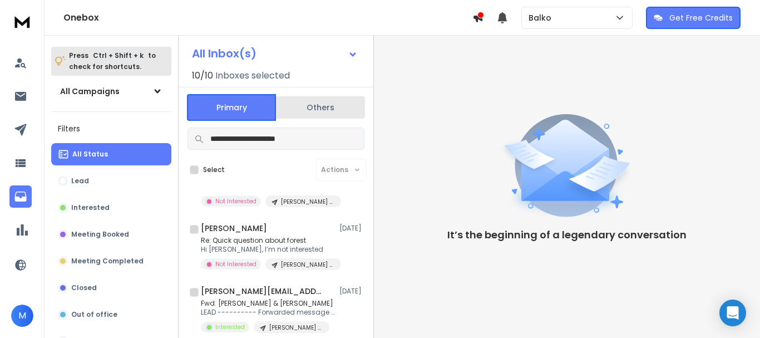
drag, startPoint x: 223, startPoint y: 137, endPoint x: 183, endPoint y: 135, distance: 40.7
click at [183, 135] on div "**********" at bounding box center [276, 282] width 195 height 319
click at [199, 137] on icon at bounding box center [199, 139] width 10 height 10
click at [200, 137] on icon at bounding box center [199, 139] width 10 height 10
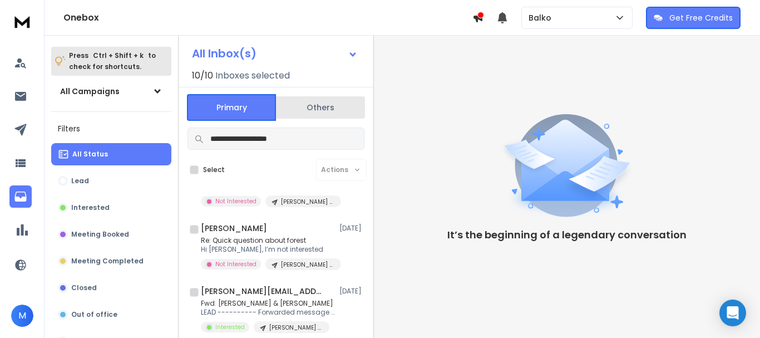
click at [320, 136] on input "**********" at bounding box center [276, 138] width 177 height 22
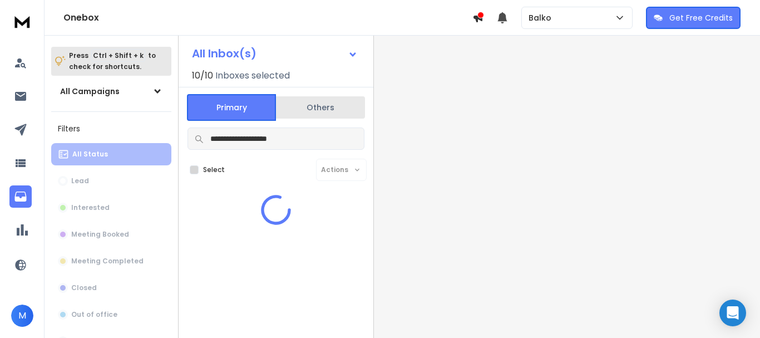
scroll to position [0, 0]
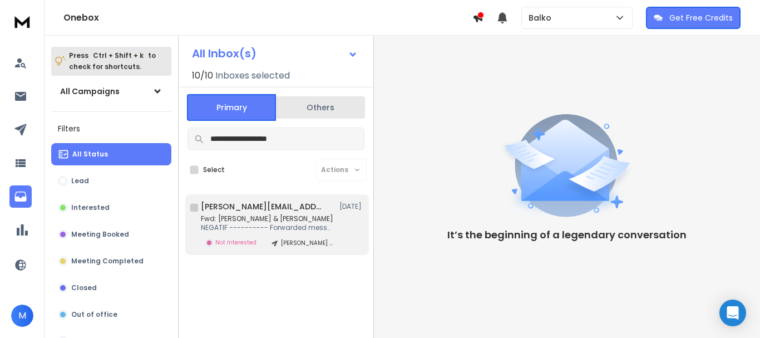
click at [291, 213] on div "[PERSON_NAME][EMAIL_ADDRESS][PERSON_NAME][DOMAIN_NAME] +1 [DATE] Fwd: [PERSON_N…" at bounding box center [283, 224] width 164 height 47
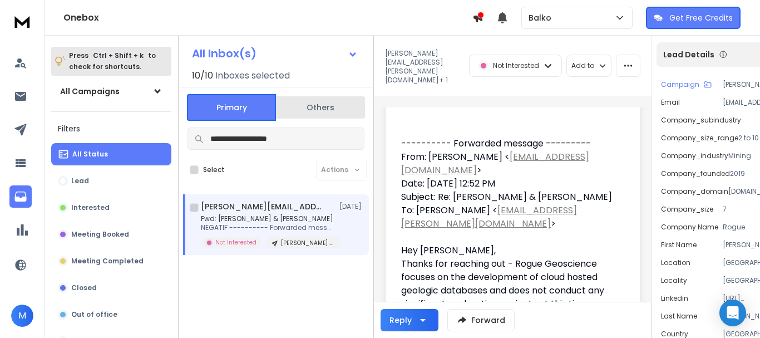
scroll to position [167, 0]
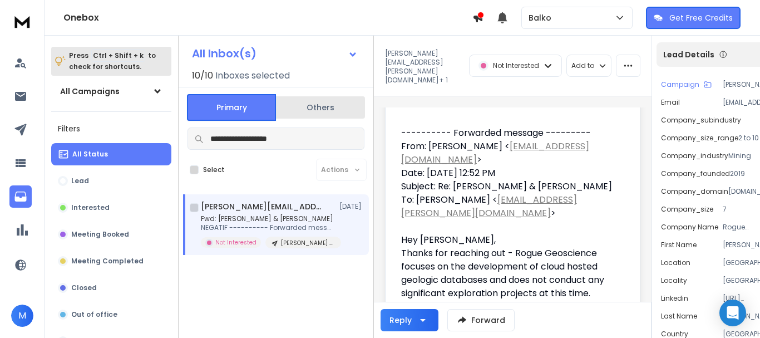
drag, startPoint x: 307, startPoint y: 140, endPoint x: 193, endPoint y: 136, distance: 114.7
click at [193, 136] on input "**********" at bounding box center [276, 138] width 177 height 22
paste input "*********"
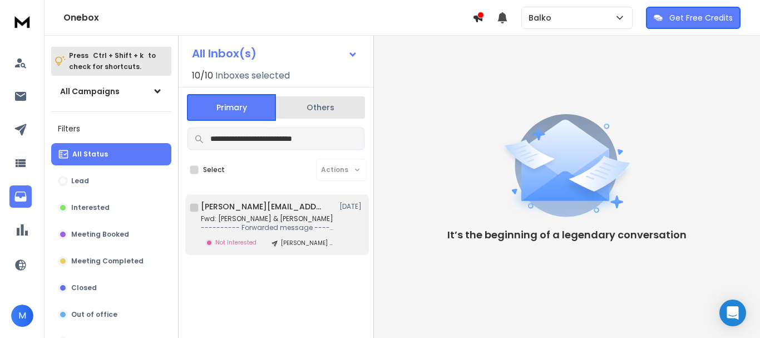
click at [252, 224] on p "---------- Forwarded message --------- From: [EMAIL_ADDRESS][DOMAIN_NAME]" at bounding box center [268, 227] width 134 height 9
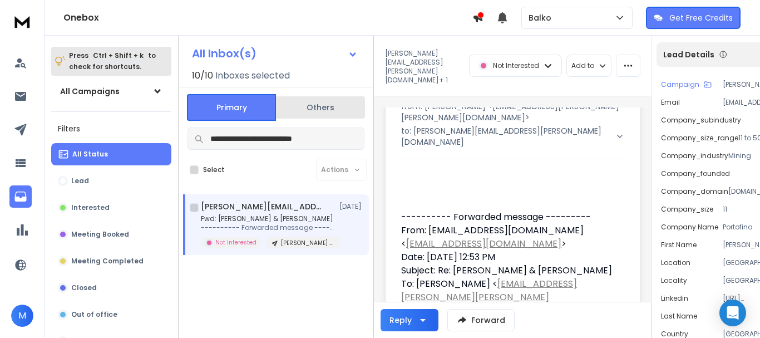
scroll to position [56, 0]
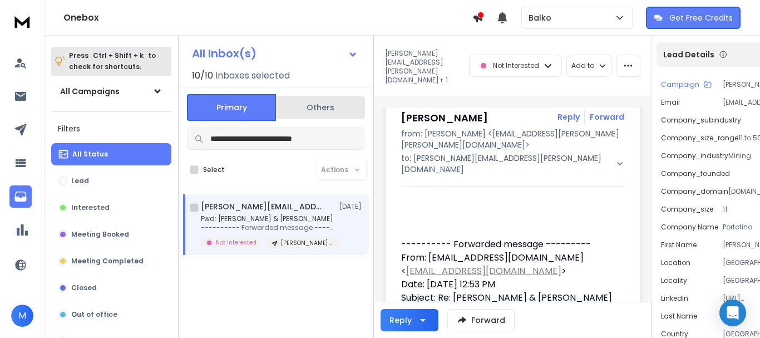
drag, startPoint x: 345, startPoint y: 143, endPoint x: 194, endPoint y: 133, distance: 150.6
click at [194, 133] on input "**********" at bounding box center [276, 138] width 177 height 22
paste input "***"
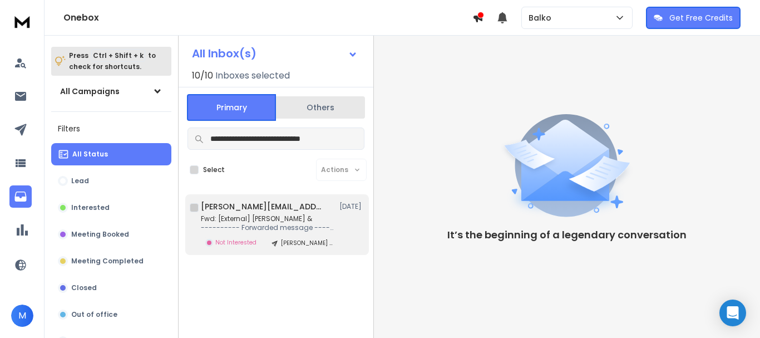
click at [305, 217] on p "Fwd: [External] [PERSON_NAME] &" at bounding box center [268, 218] width 134 height 9
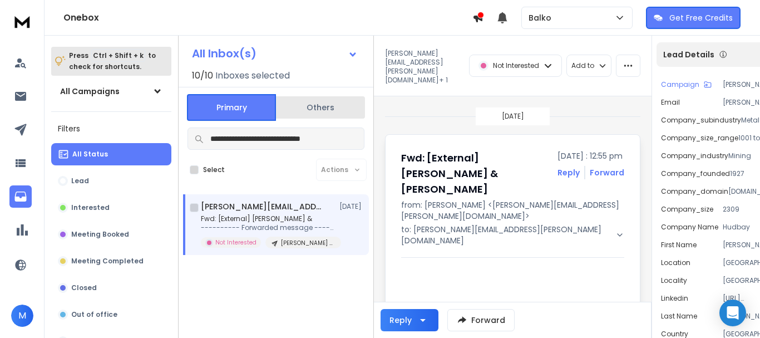
click at [245, 137] on input "**********" at bounding box center [276, 138] width 177 height 22
paste input
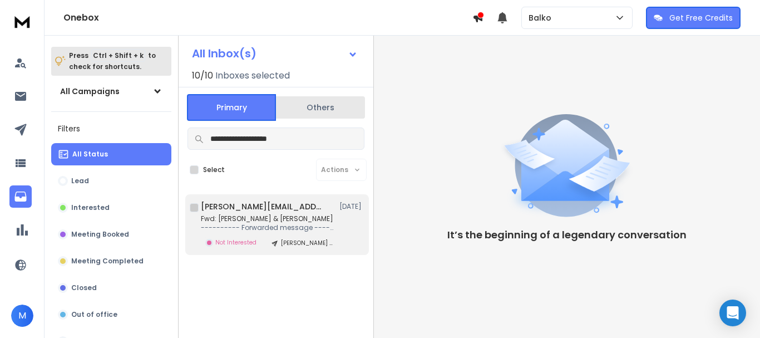
click at [293, 222] on p "Fwd: [PERSON_NAME] & [PERSON_NAME]" at bounding box center [268, 218] width 134 height 9
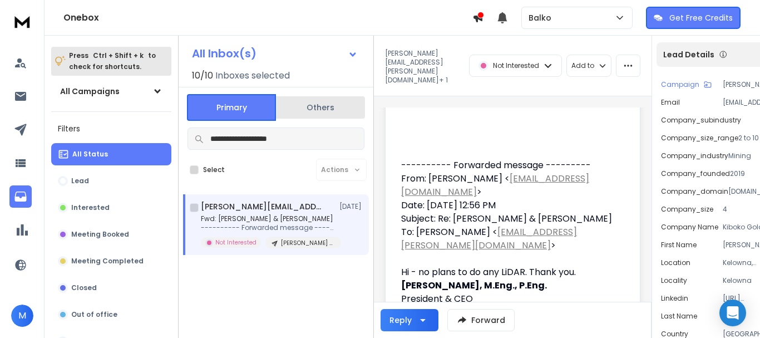
scroll to position [223, 0]
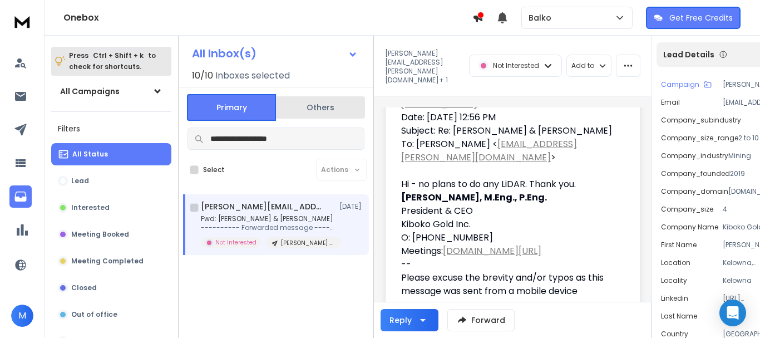
drag, startPoint x: 302, startPoint y: 140, endPoint x: 187, endPoint y: 139, distance: 114.7
click at [187, 139] on div "**********" at bounding box center [276, 136] width 186 height 27
paste input
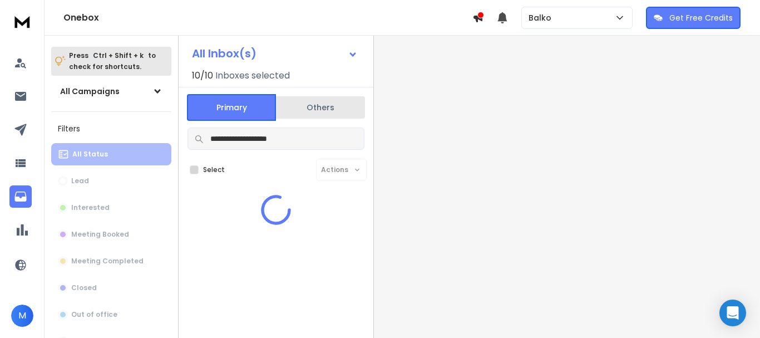
scroll to position [0, 0]
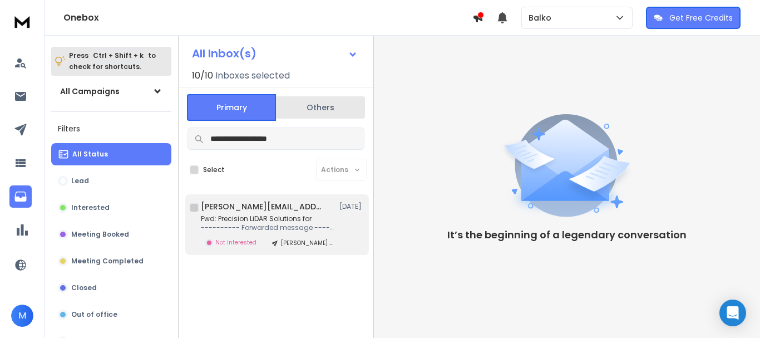
type input "**********"
click at [223, 222] on p "Fwd: Precision LiDAR Solutions for" at bounding box center [268, 218] width 134 height 9
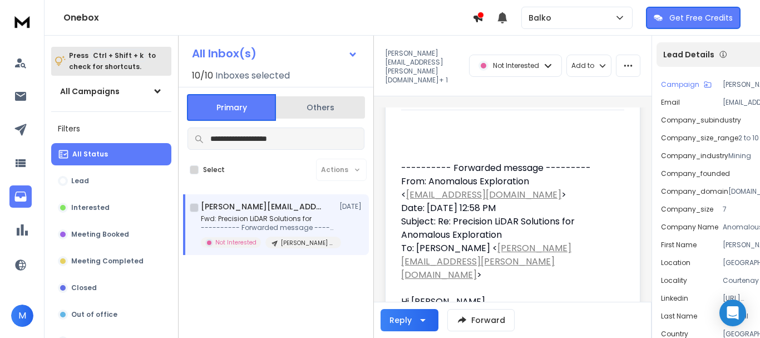
scroll to position [167, 0]
